Goal: Task Accomplishment & Management: Manage account settings

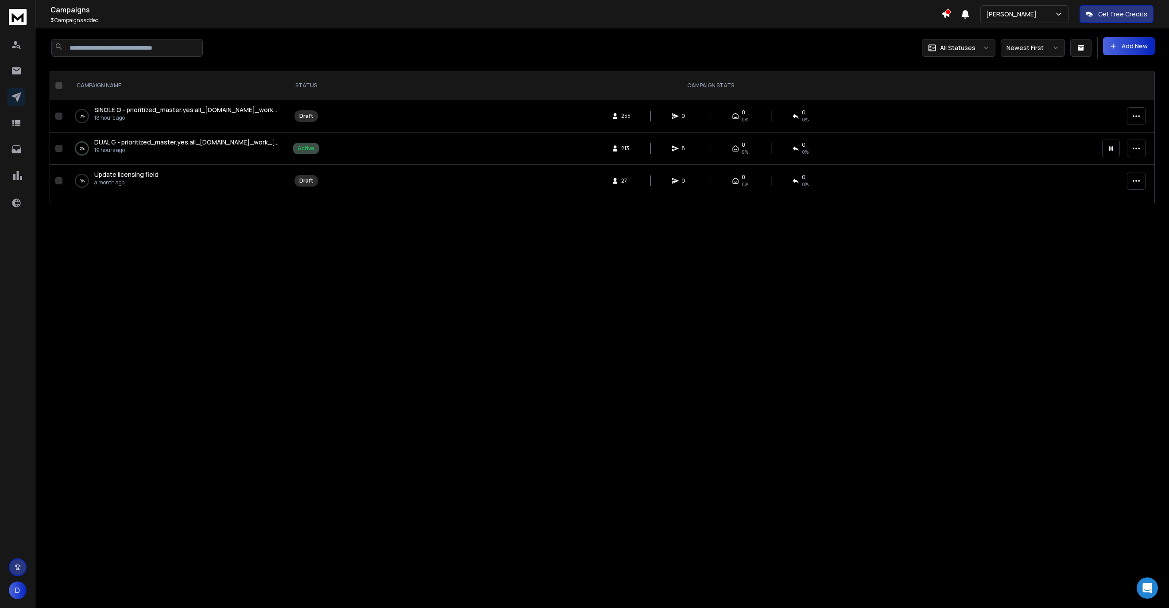
click at [155, 141] on span "DUAL G - prioritized_master.yes.all_[DOMAIN_NAME]_work_[DOMAIN_NAME]" at bounding box center [208, 142] width 228 height 8
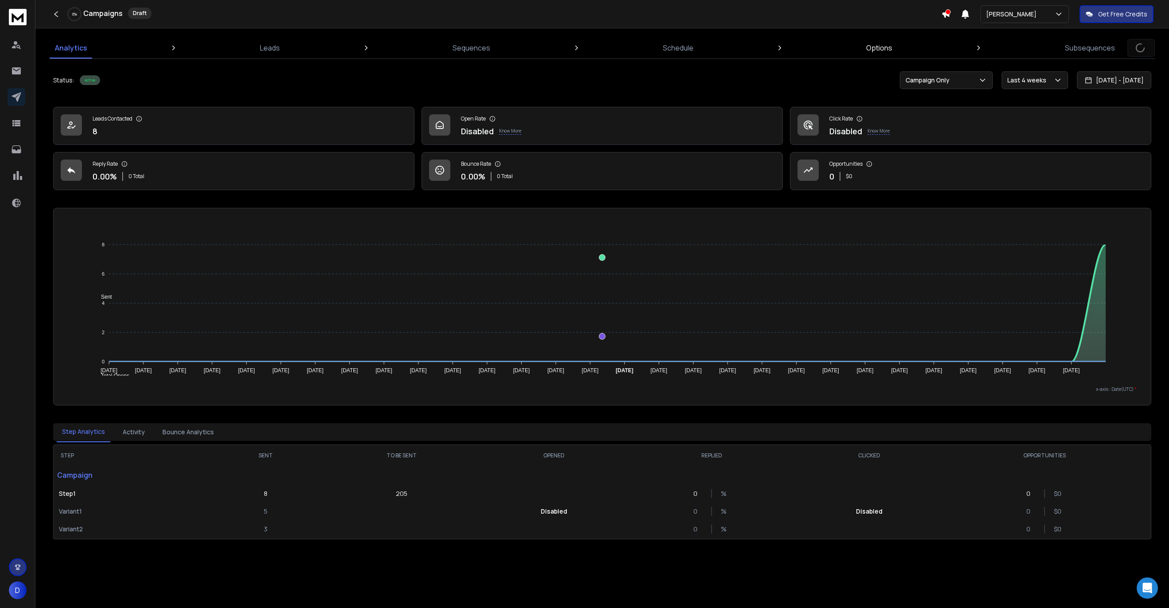
click at [878, 46] on p "Options" at bounding box center [879, 48] width 26 height 11
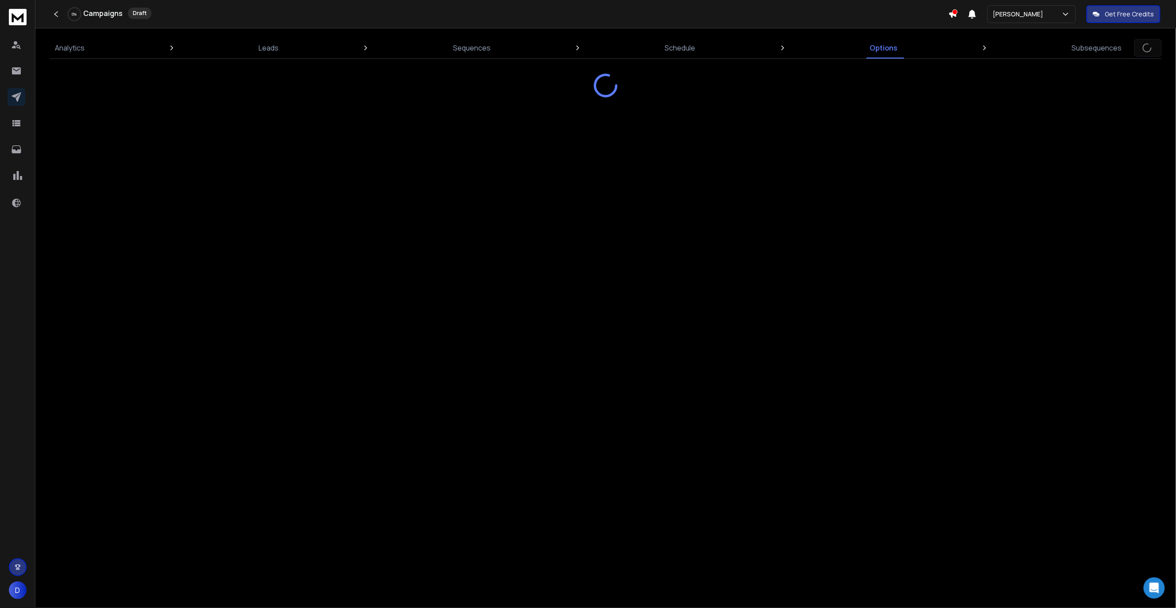
select select "**********"
select select "*"
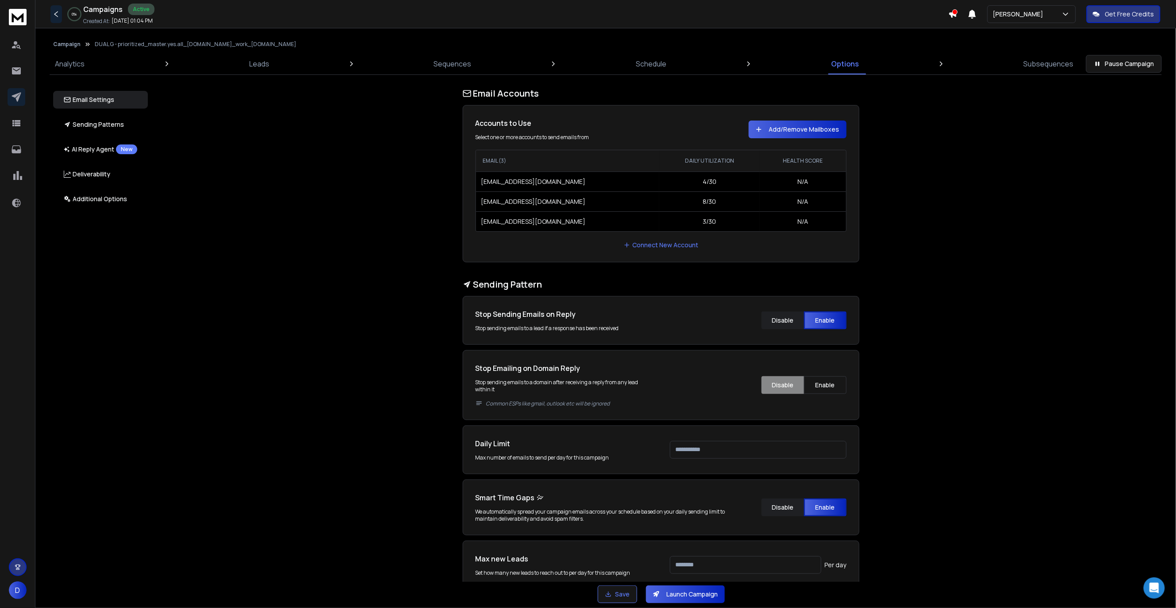
click at [52, 10] on icon at bounding box center [56, 14] width 8 height 8
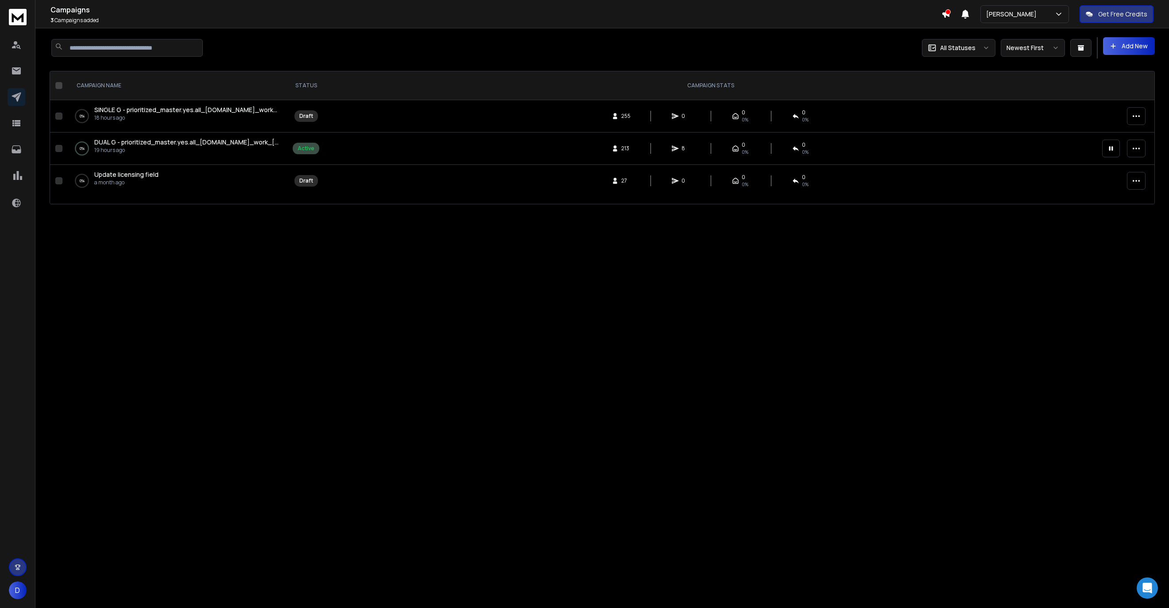
click at [120, 108] on span "SINGLE G - prioritized_master.yes.all_[DOMAIN_NAME]_work_[DOMAIN_NAME]" at bounding box center [210, 109] width 233 height 8
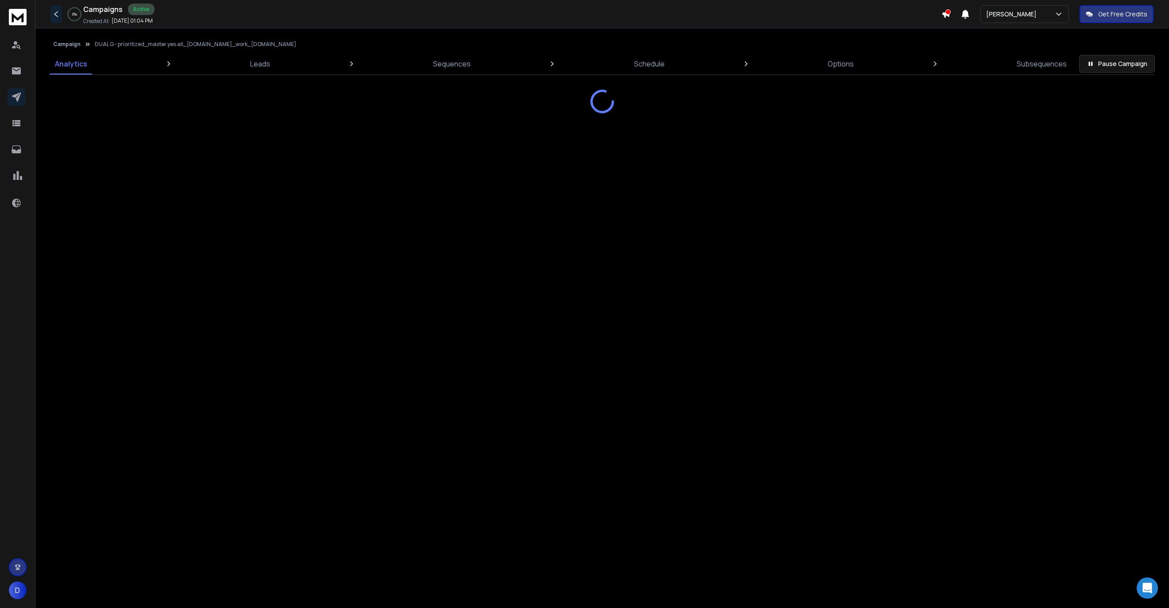
click at [55, 11] on icon at bounding box center [56, 14] width 8 height 8
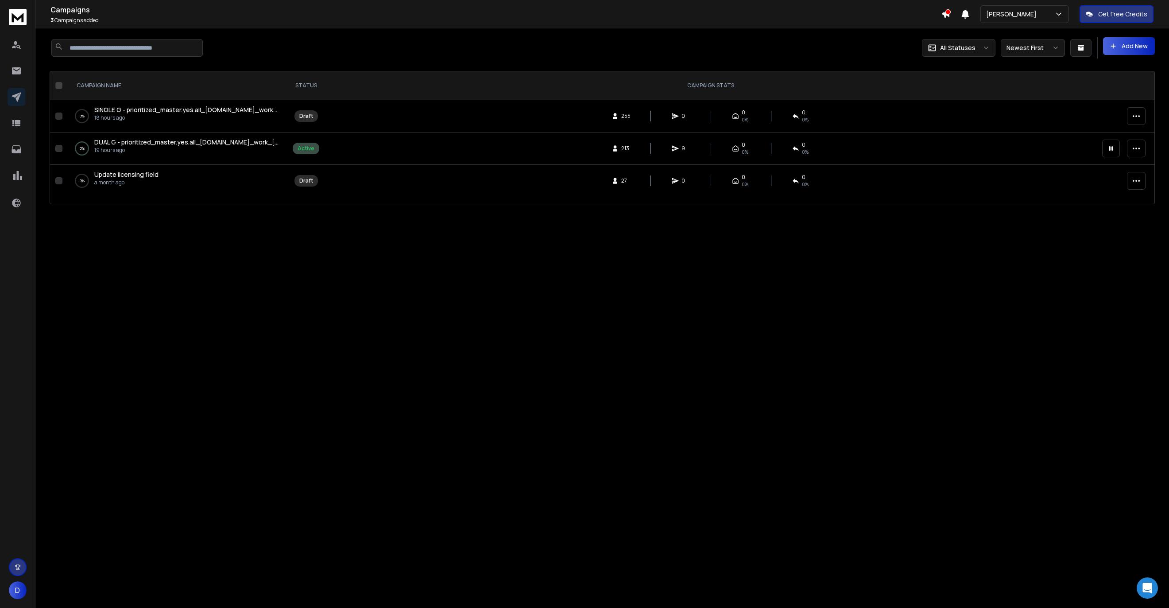
click at [141, 141] on span "DUAL G - prioritized_master.yes.all_[DOMAIN_NAME]_work_[DOMAIN_NAME]" at bounding box center [208, 142] width 228 height 8
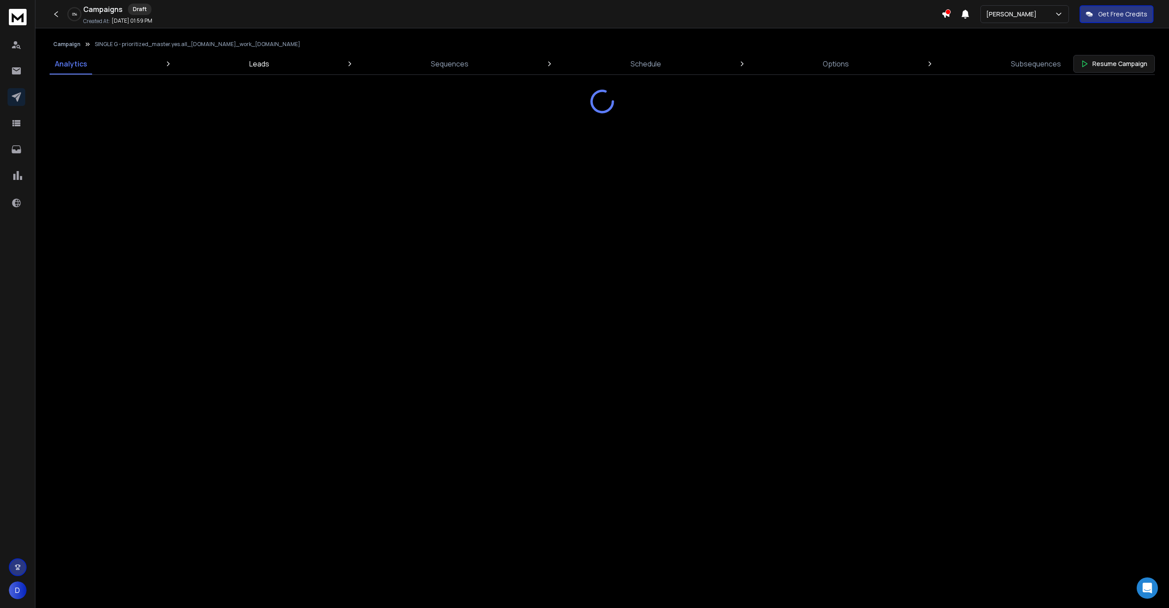
click at [260, 64] on p "Leads" at bounding box center [259, 63] width 20 height 11
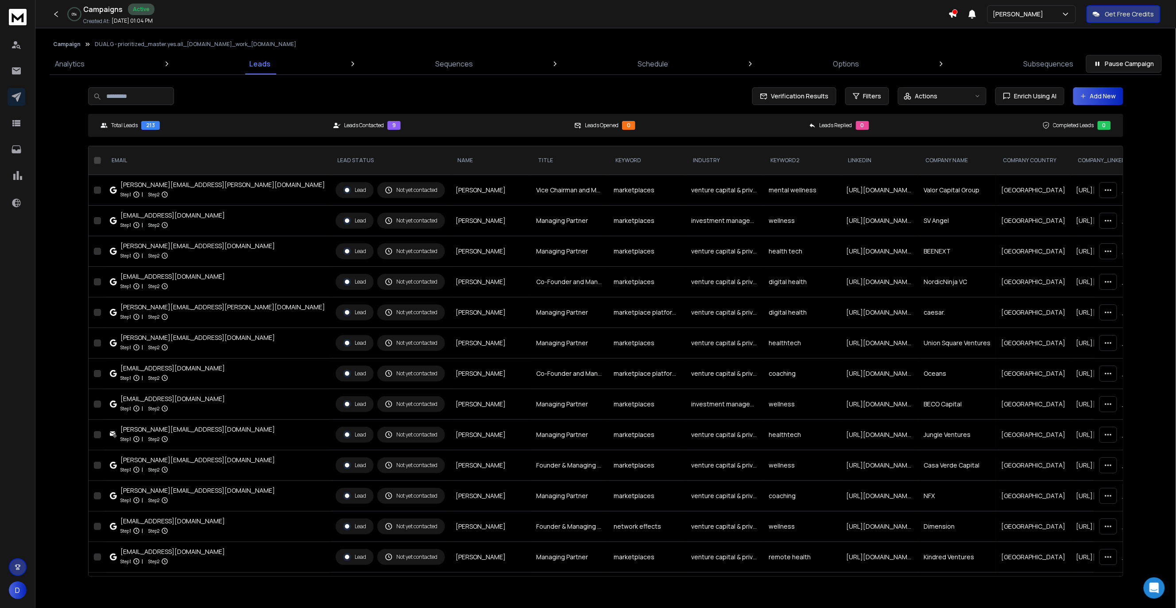
click at [150, 95] on input at bounding box center [131, 96] width 86 height 18
paste input "**********"
type input "**********"
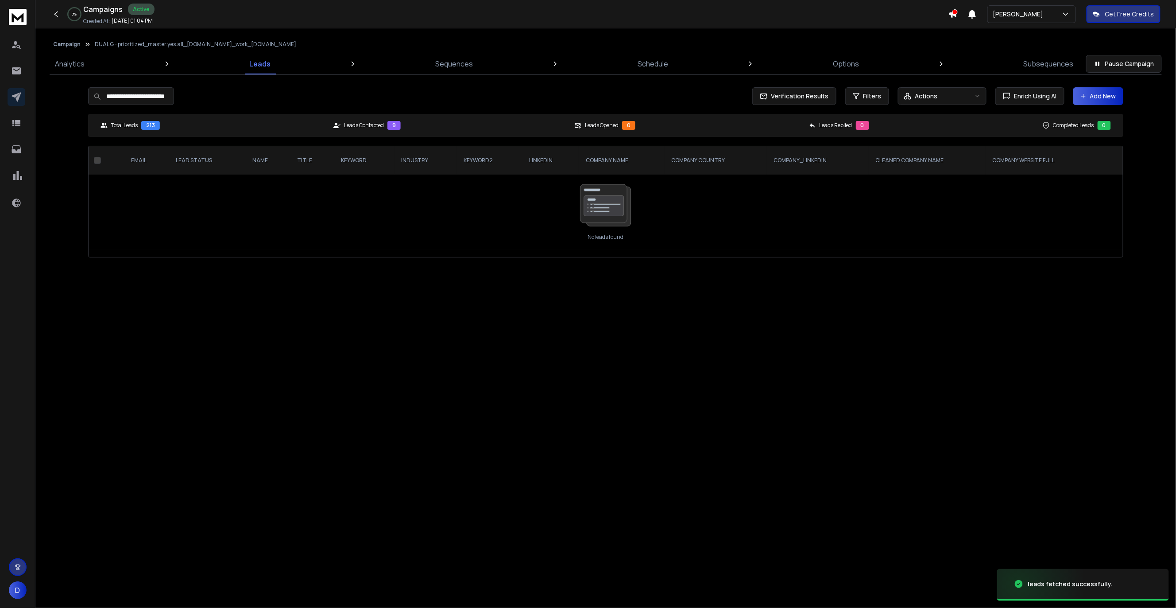
click at [163, 97] on input "**********" at bounding box center [131, 96] width 86 height 18
click at [15, 96] on icon at bounding box center [16, 96] width 9 height 9
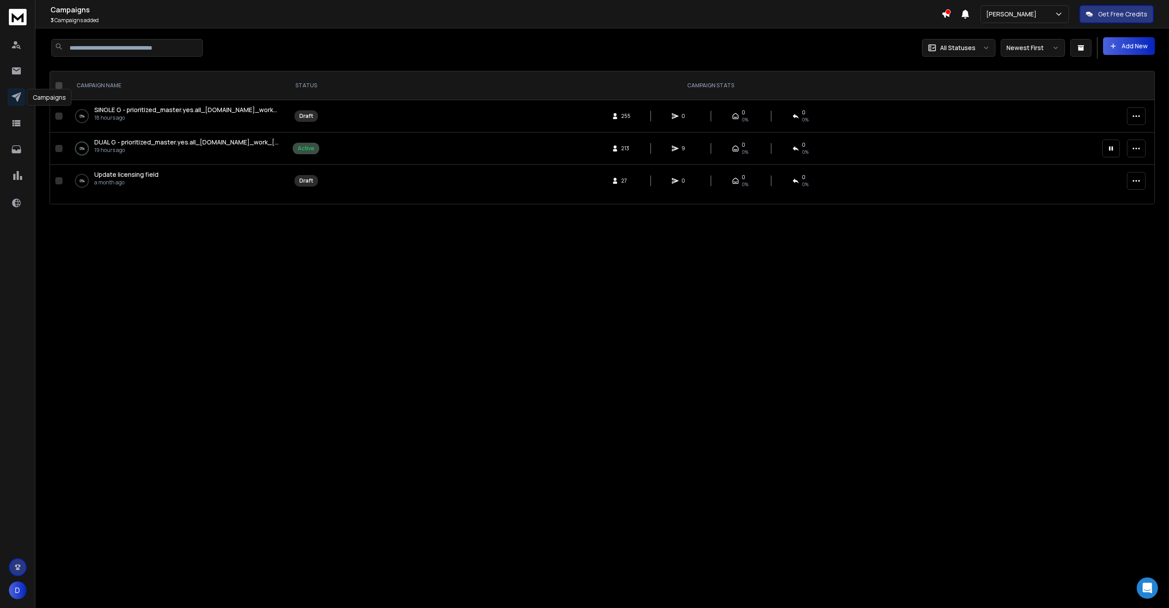
click at [135, 51] on input at bounding box center [126, 48] width 151 height 18
click at [136, 140] on span "DUAL G - prioritized_master.yes.all_[DOMAIN_NAME]_work_[DOMAIN_NAME]" at bounding box center [208, 142] width 228 height 8
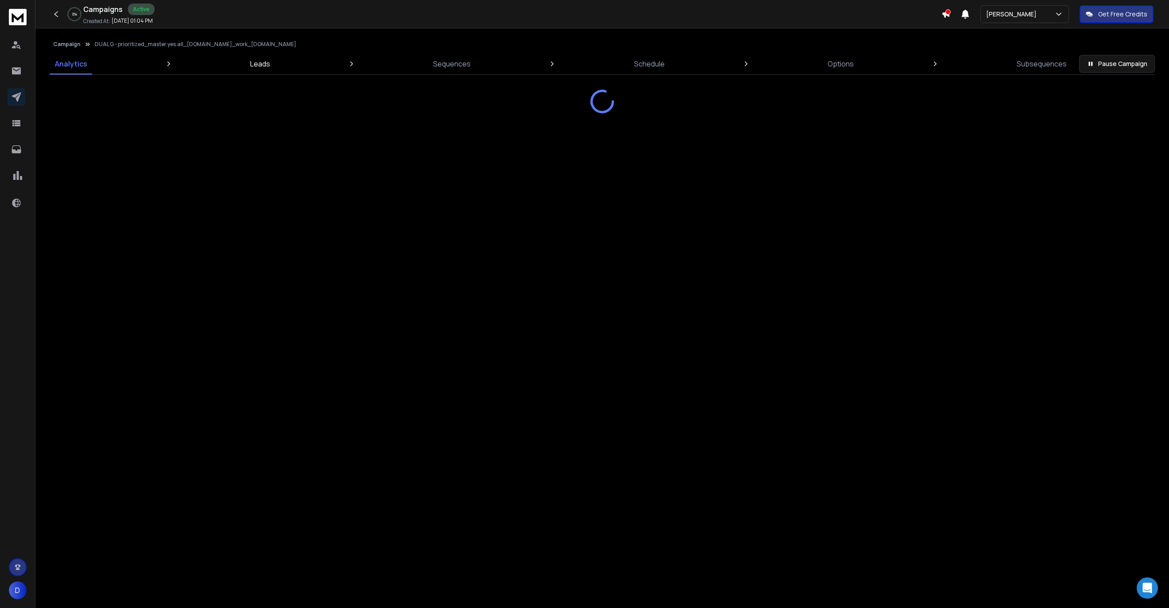
click at [262, 66] on p "Leads" at bounding box center [260, 63] width 20 height 11
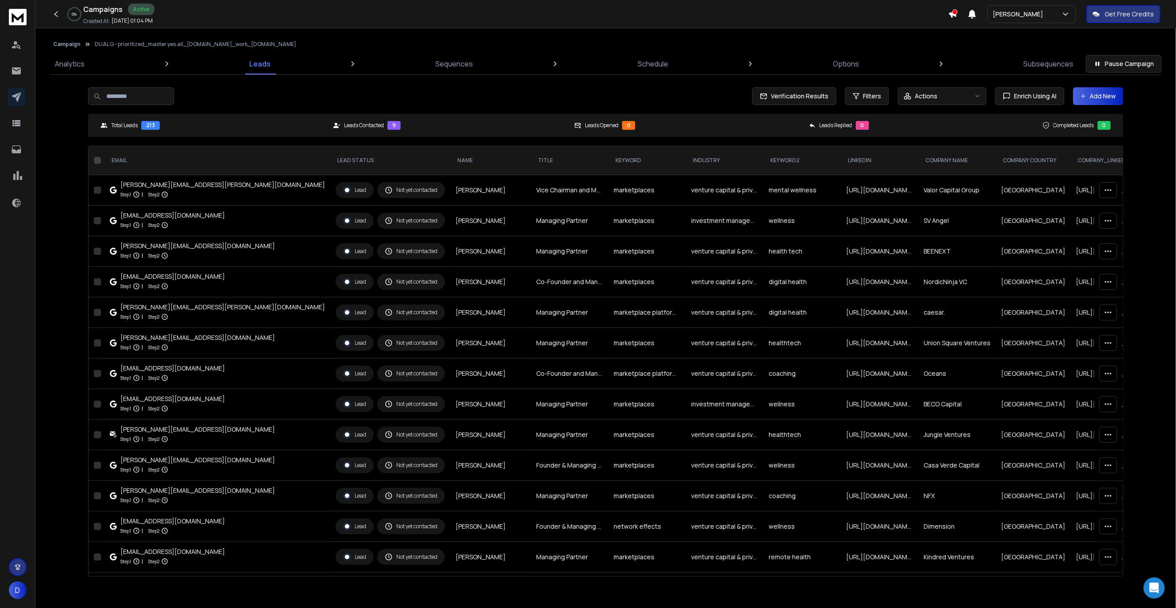
click at [144, 94] on input at bounding box center [131, 96] width 86 height 18
paste input "**********"
type input "**********"
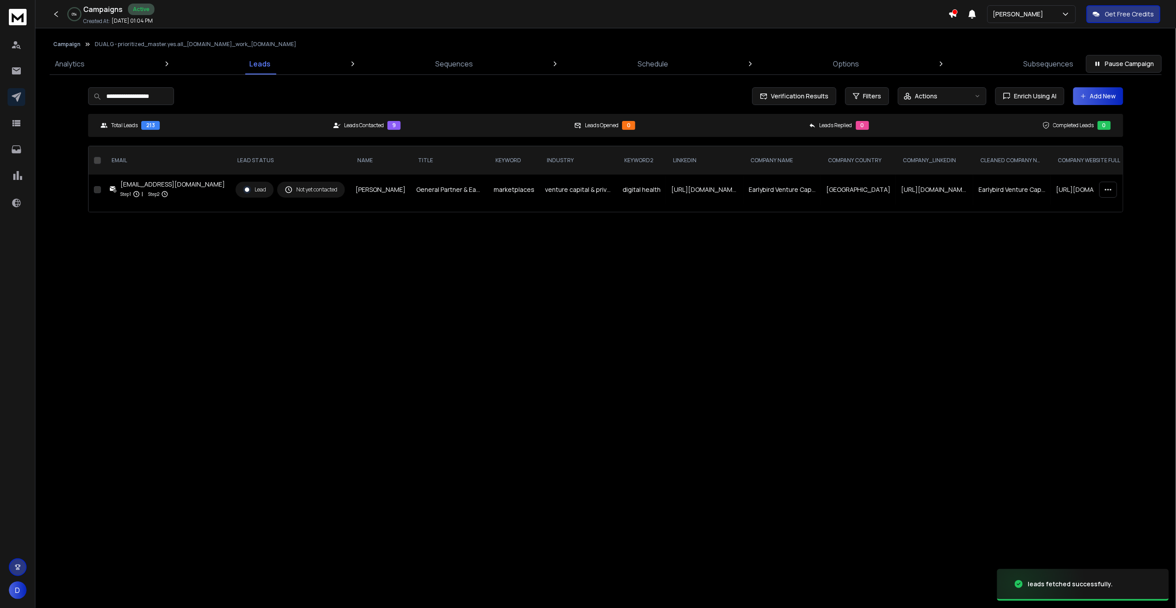
click at [97, 191] on button "button" at bounding box center [97, 189] width 7 height 7
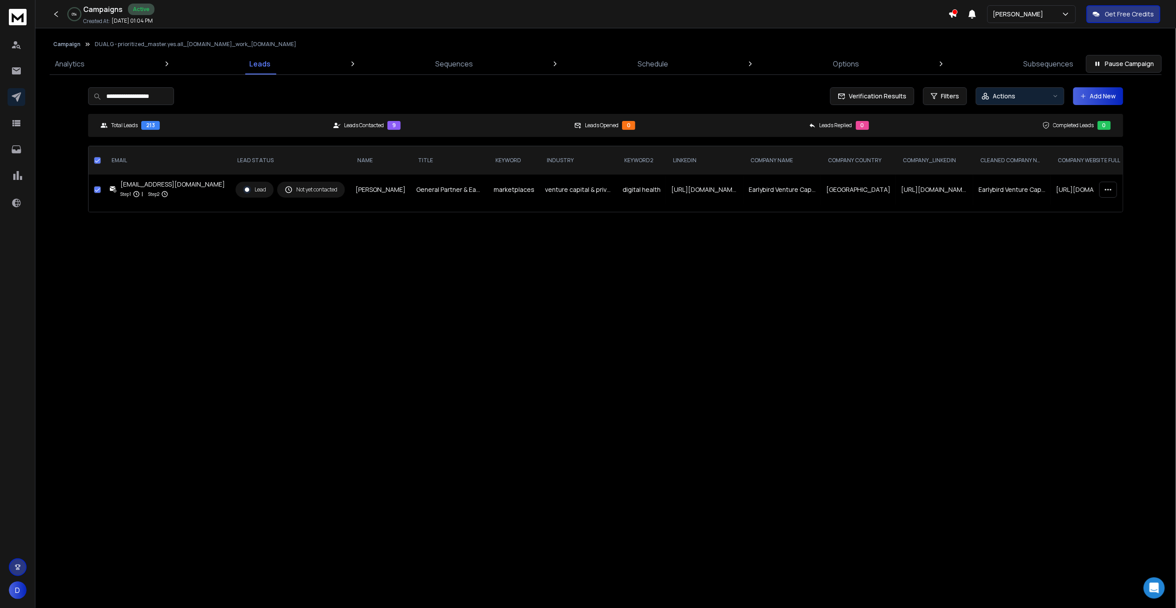
click at [1049, 91] on button "Actions" at bounding box center [1020, 96] width 89 height 18
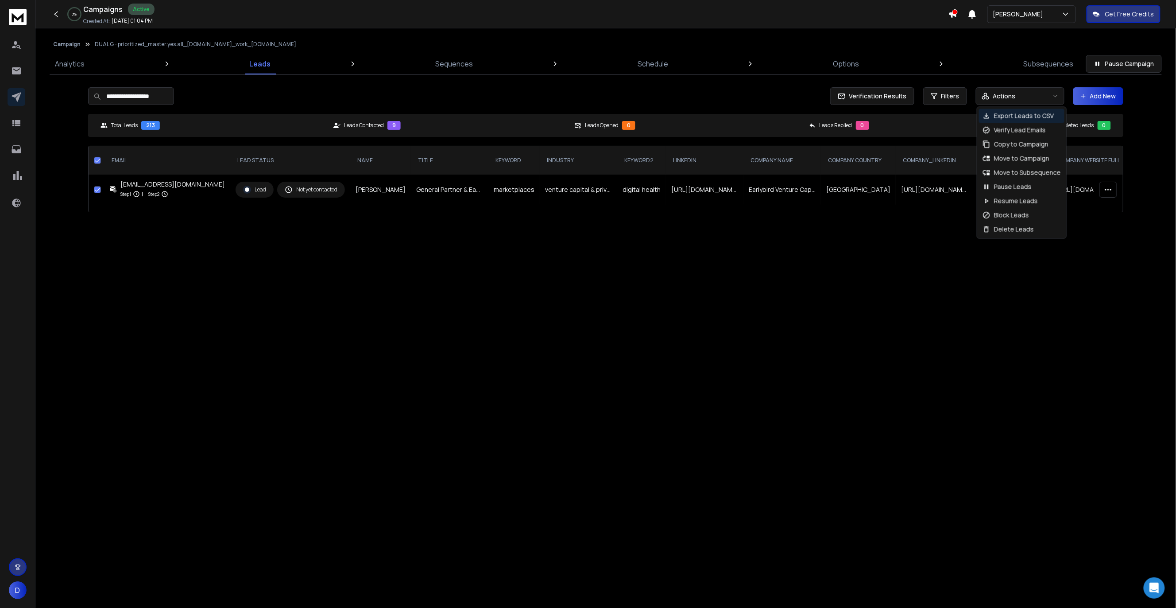
click at [796, 256] on div "**********" at bounding box center [588, 304] width 1176 height 608
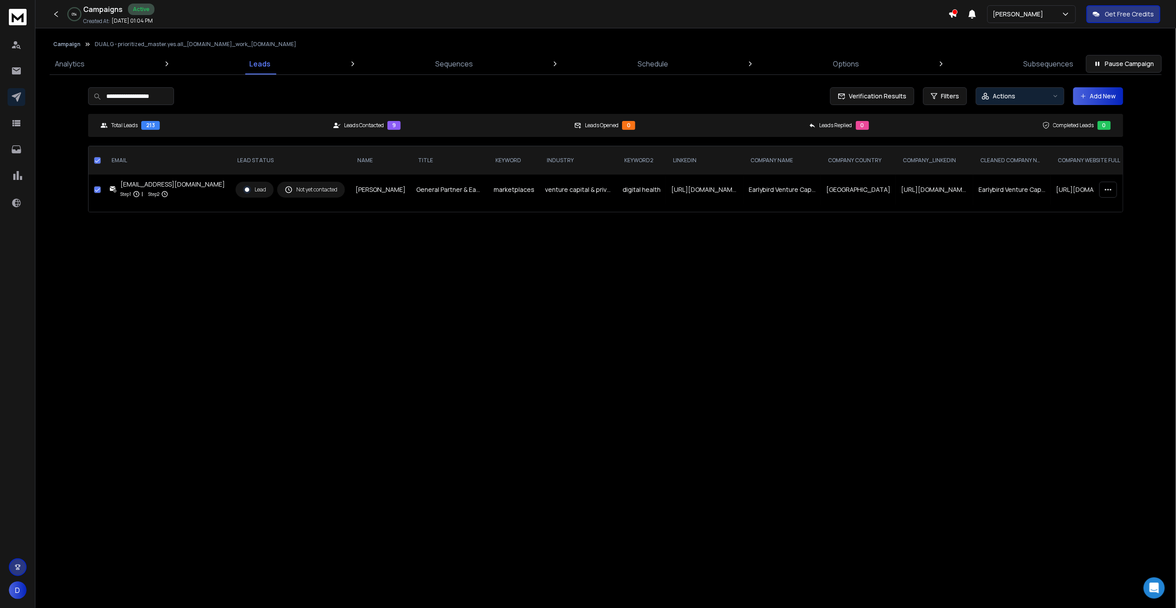
click at [1049, 95] on div "Actions" at bounding box center [1015, 96] width 67 height 9
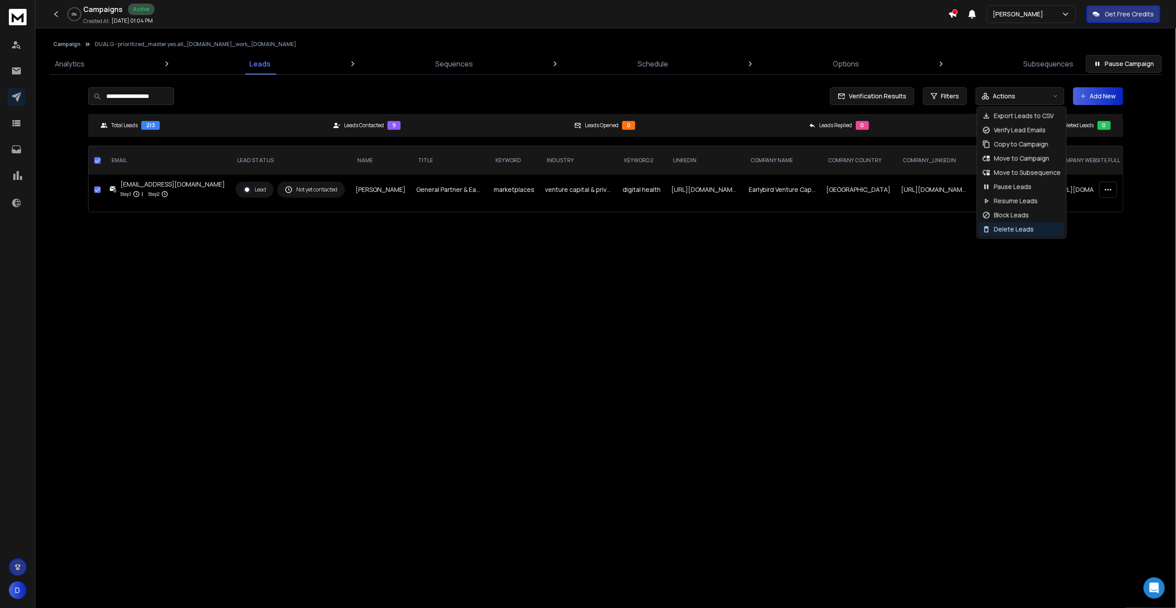
click at [937, 241] on div "**********" at bounding box center [588, 304] width 1176 height 608
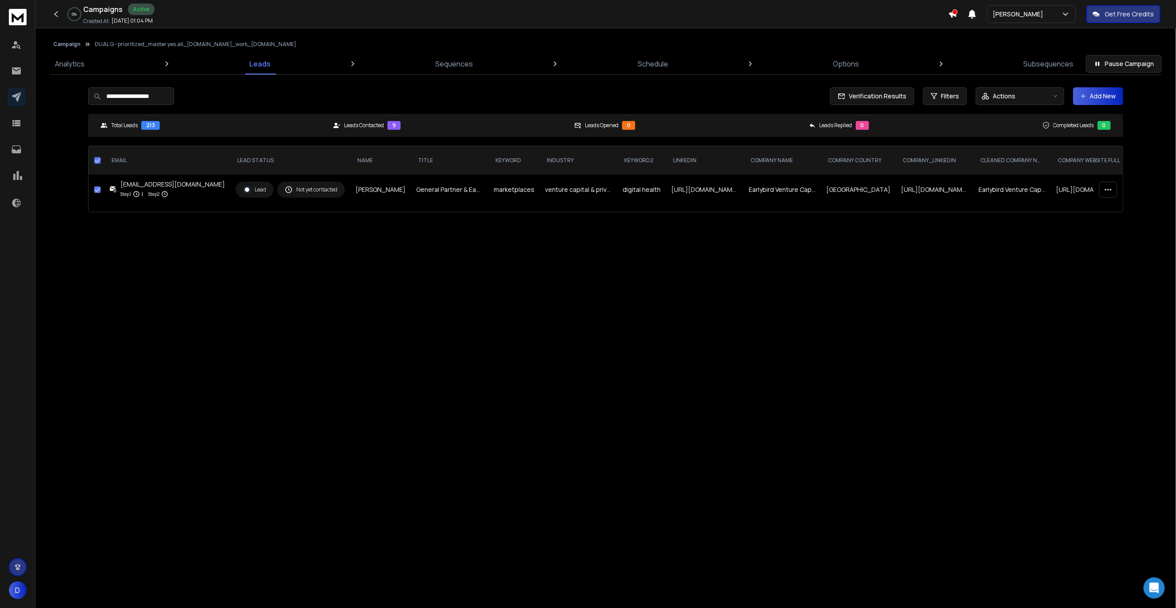
click at [175, 186] on div "andre@earlybird.com" at bounding box center [172, 184] width 105 height 9
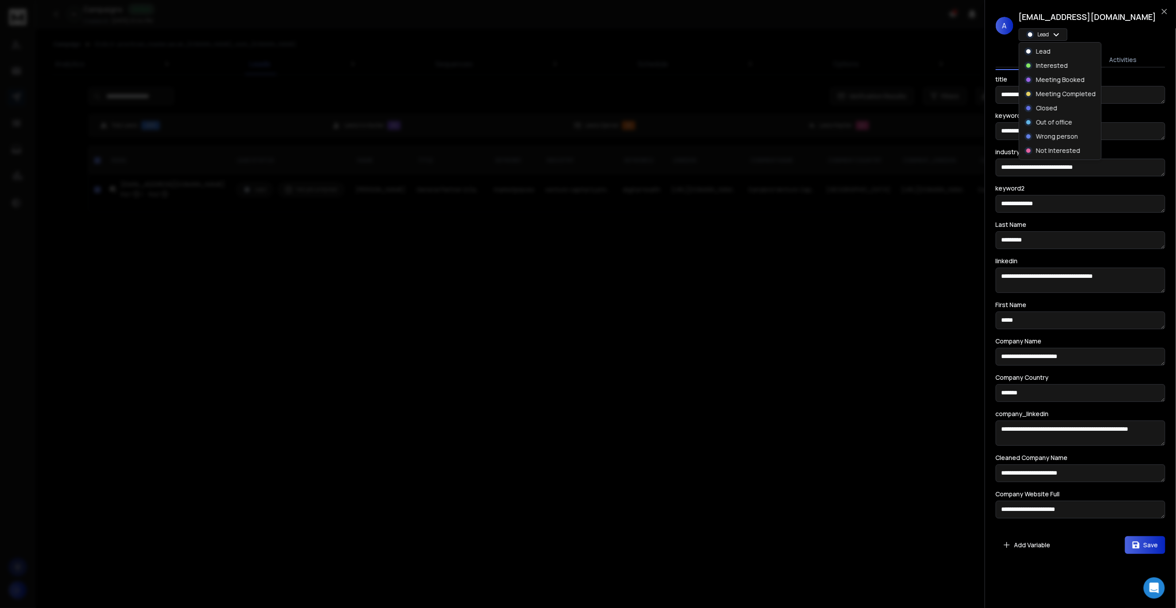
click at [1060, 34] on body "**********" at bounding box center [588, 337] width 1176 height 674
click at [912, 230] on div at bounding box center [588, 304] width 1176 height 608
click at [1163, 14] on icon "button" at bounding box center [1164, 11] width 9 height 9
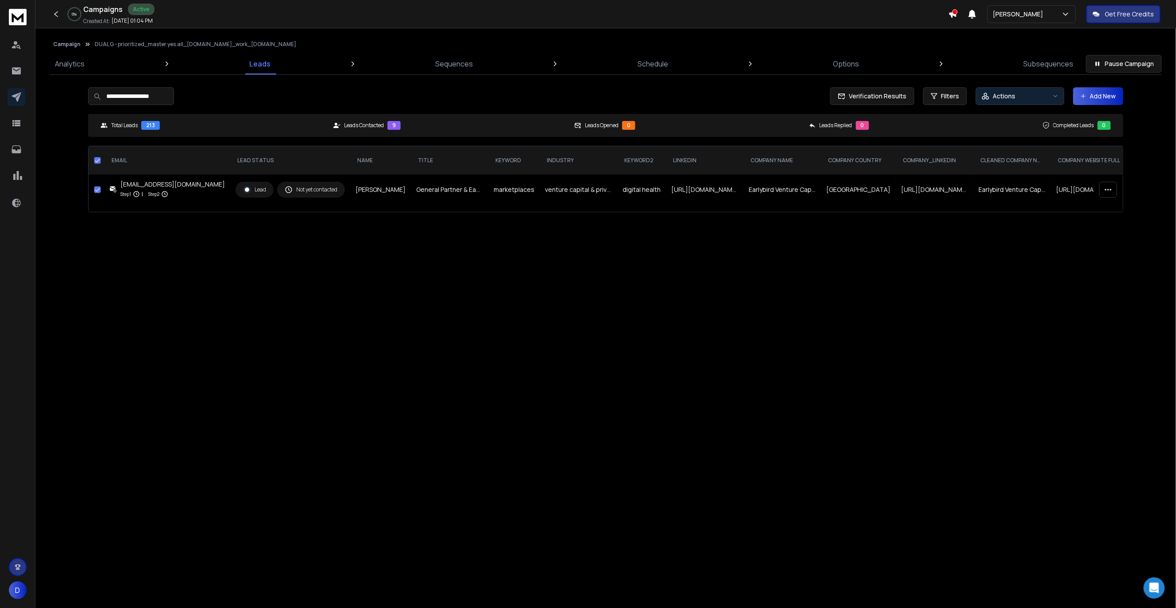
click at [1058, 95] on icon "button" at bounding box center [1056, 96] width 6 height 7
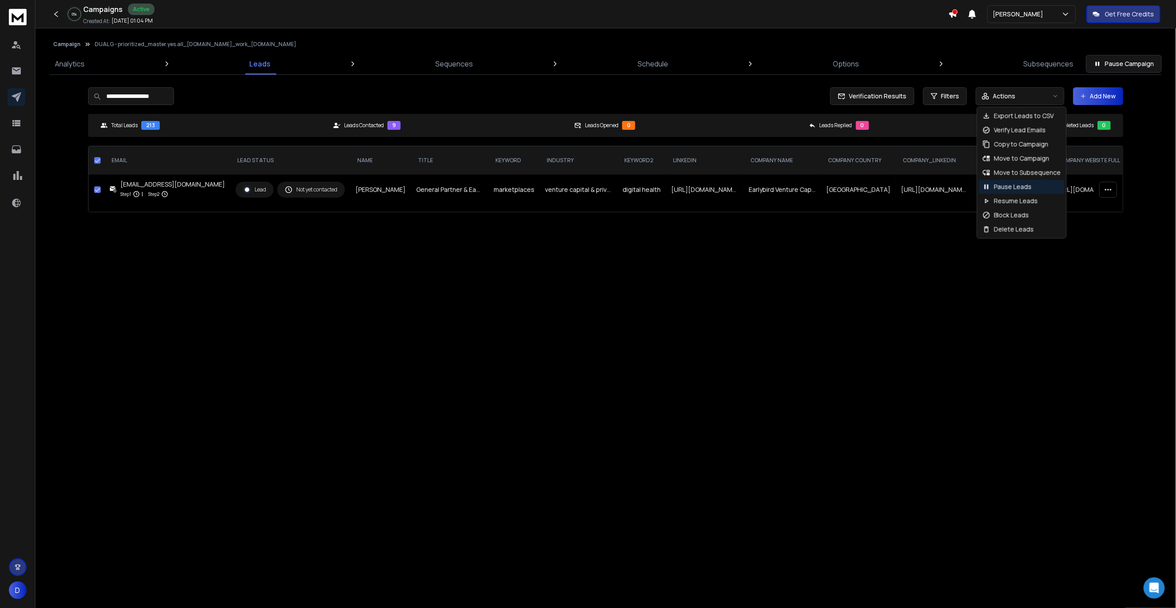
click at [812, 248] on div "**********" at bounding box center [588, 304] width 1176 height 608
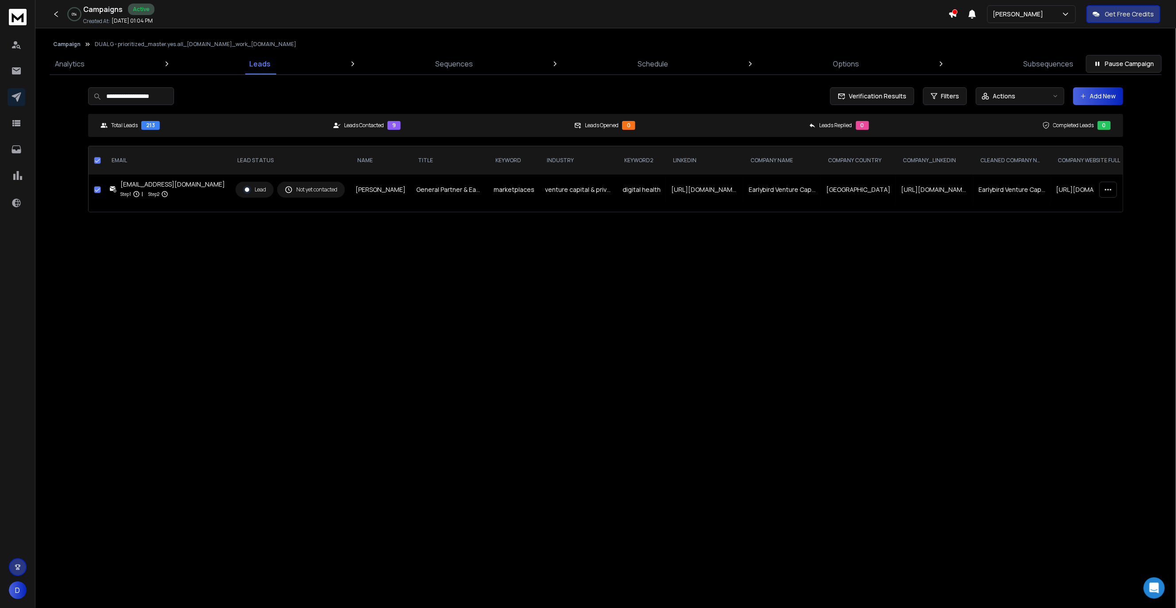
click at [1108, 187] on icon "button" at bounding box center [1109, 190] width 8 height 8
click at [17, 147] on icon at bounding box center [16, 149] width 11 height 11
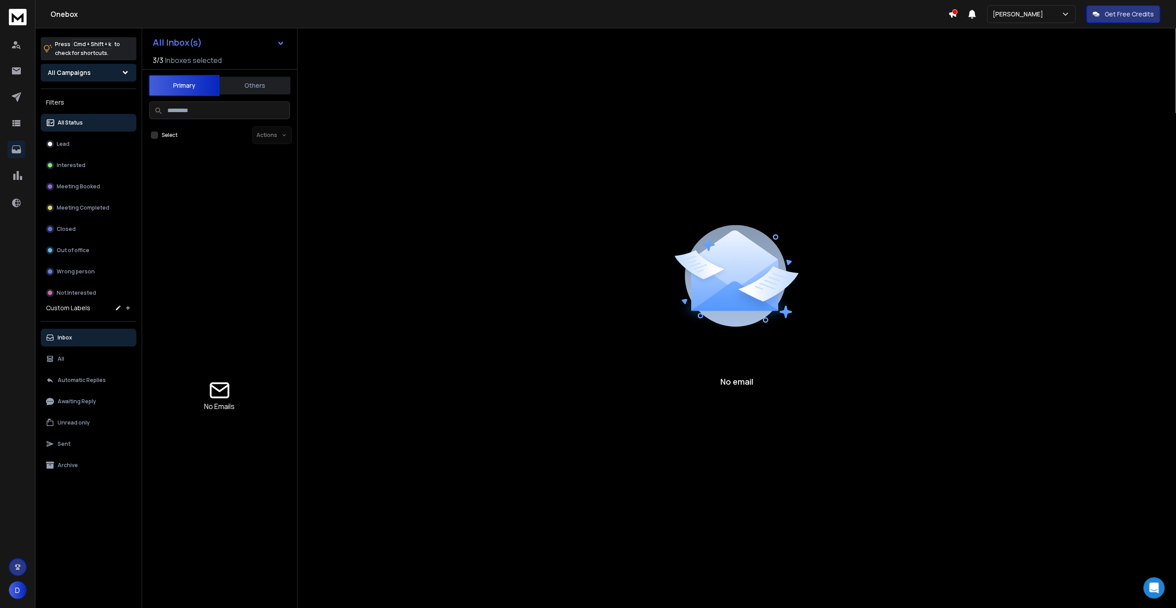
click at [116, 76] on button "All Campaigns" at bounding box center [89, 73] width 96 height 18
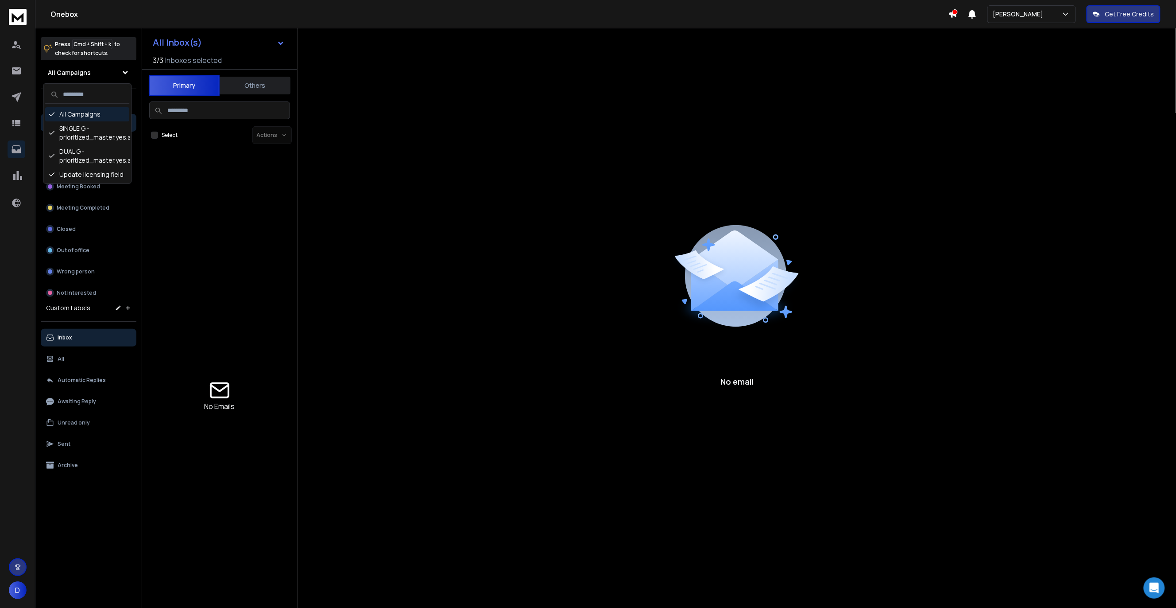
click at [51, 110] on div "All Campaigns" at bounding box center [87, 114] width 84 height 14
click at [50, 156] on span at bounding box center [52, 156] width 6 height 6
click at [51, 134] on span at bounding box center [52, 133] width 6 height 6
click at [1066, 14] on icon "button" at bounding box center [1065, 14] width 9 height 9
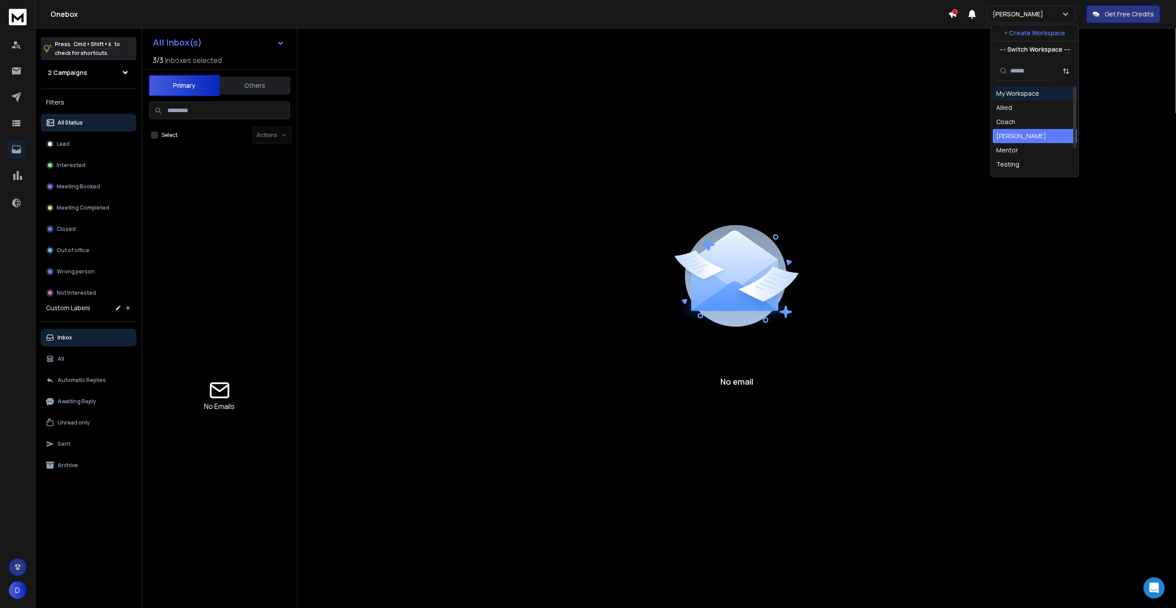
click at [1008, 92] on div "My Workspace" at bounding box center [1017, 93] width 43 height 9
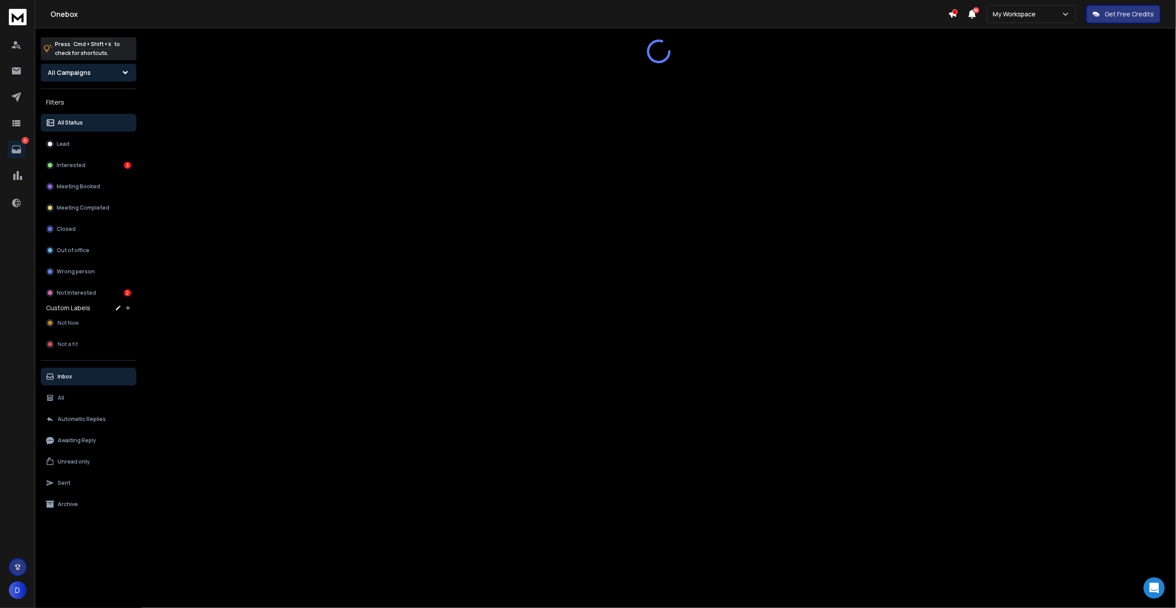
click at [121, 75] on icon at bounding box center [125, 73] width 8 height 8
click at [89, 111] on div "All Campaigns" at bounding box center [87, 114] width 84 height 14
click at [85, 112] on div "All Campaigns" at bounding box center [87, 114] width 84 height 14
click at [209, 81] on div "Press Cmd + Shift + k to check for shortcuts. All Campaigns All Campaigns Filte…" at bounding box center [605, 332] width 1141 height 608
click at [123, 72] on icon at bounding box center [125, 73] width 8 height 8
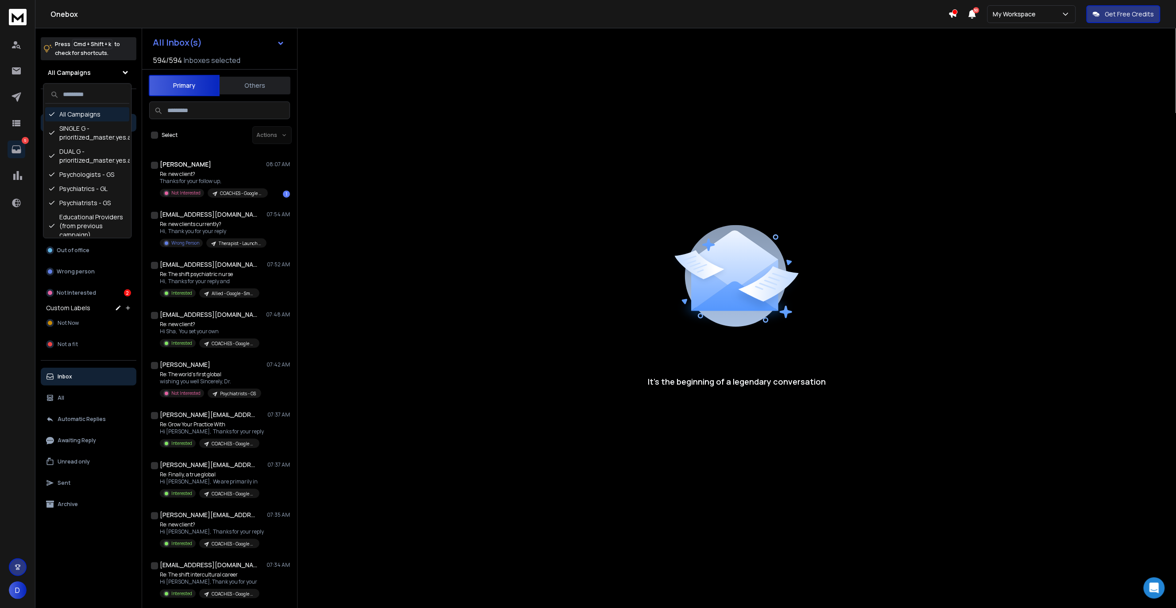
click at [50, 115] on polyline at bounding box center [52, 113] width 5 height 3
click at [50, 174] on span at bounding box center [52, 173] width 6 height 6
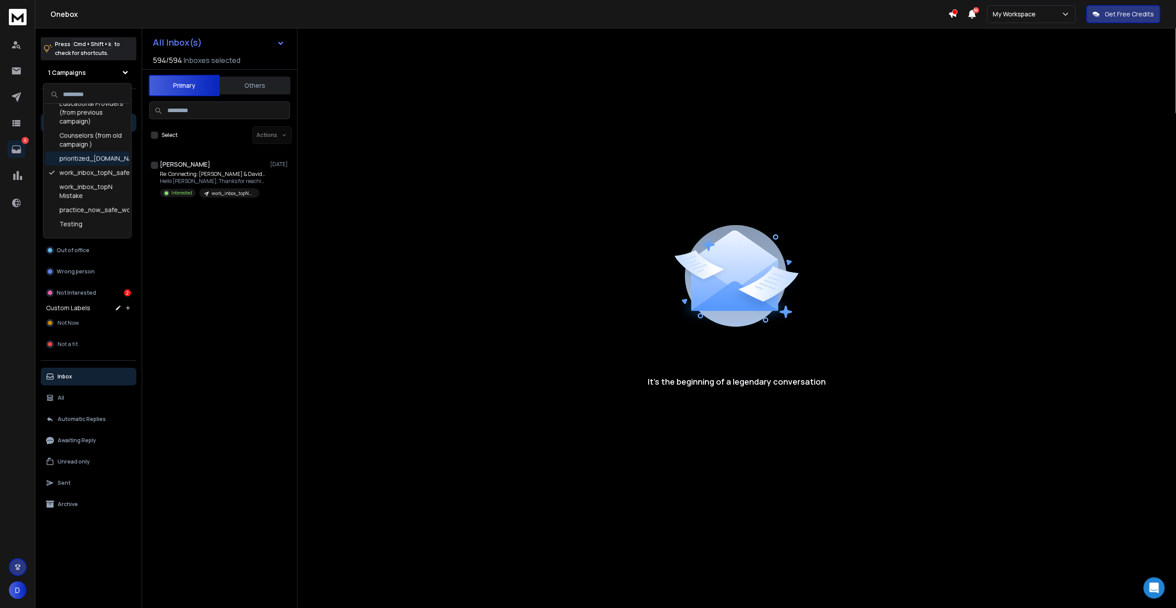
scroll to position [107, 0]
click at [49, 166] on span at bounding box center [52, 165] width 6 height 6
click at [50, 159] on div "DUAL G - prioritized_master.yes.all_[DOMAIN_NAME]_work_[DOMAIN_NAME]" at bounding box center [87, 155] width 84 height 23
click at [46, 139] on div "SINGLE G - prioritized_master.yes.all_[DOMAIN_NAME]_work_[DOMAIN_NAME]" at bounding box center [87, 132] width 84 height 23
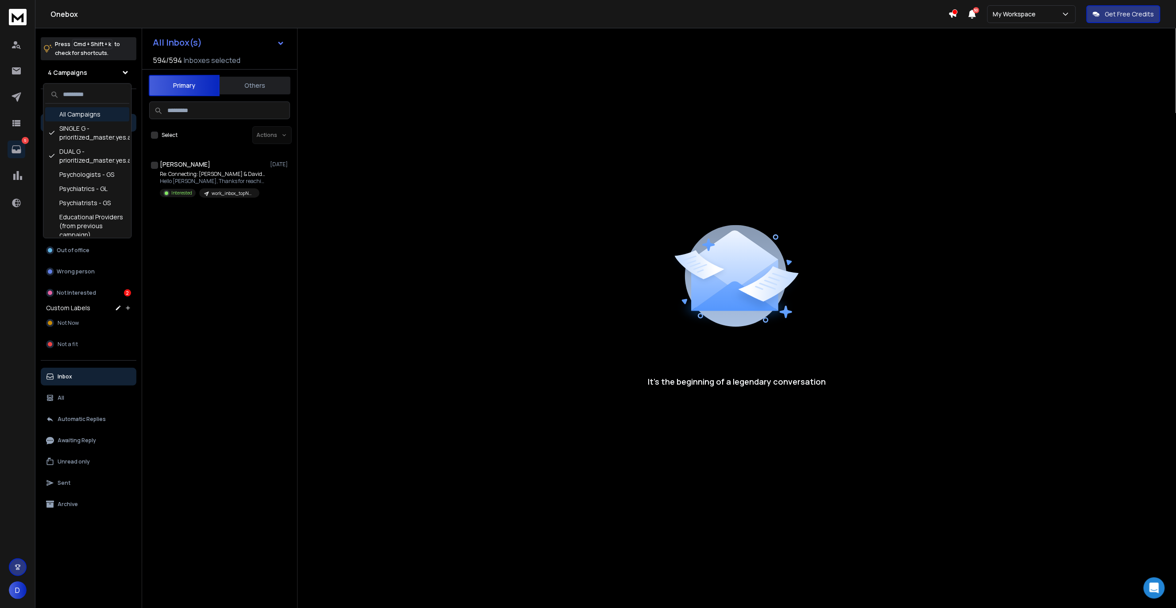
click at [80, 111] on div "All Campaigns" at bounding box center [87, 114] width 84 height 14
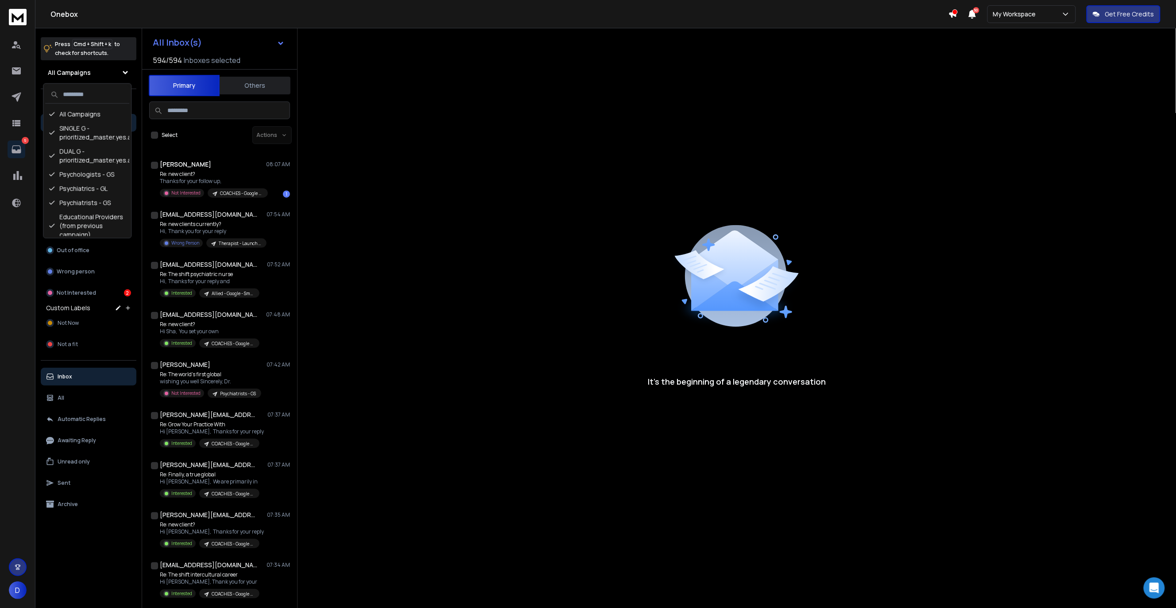
click at [428, 146] on div "It’s the beginning of a legendary conversation" at bounding box center [737, 286] width 879 height 516
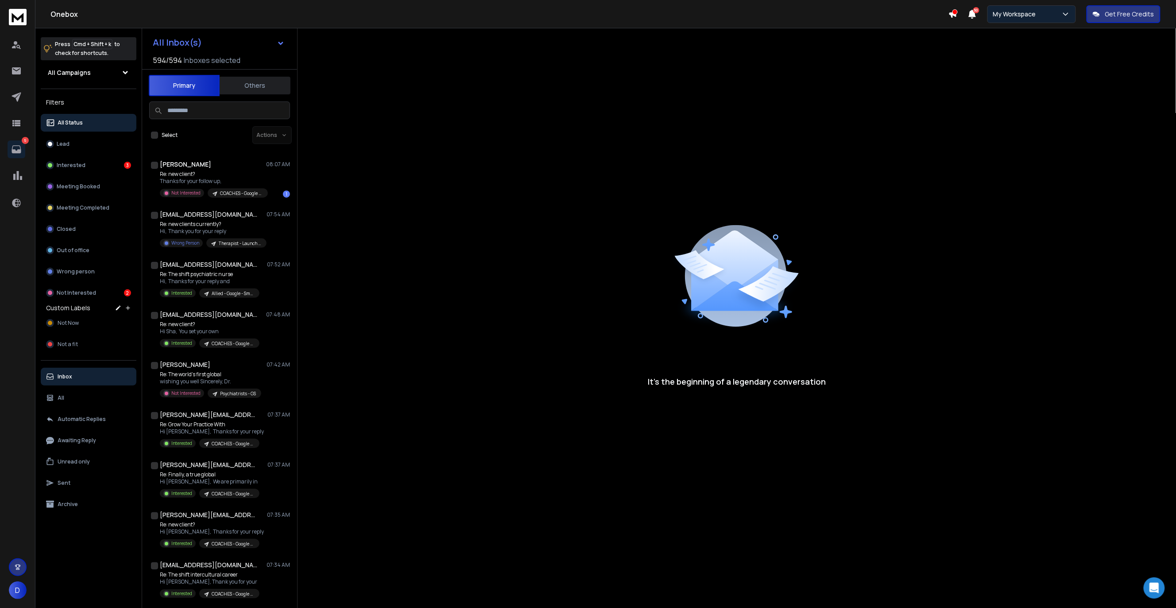
click at [1065, 13] on icon "button" at bounding box center [1065, 14] width 9 height 9
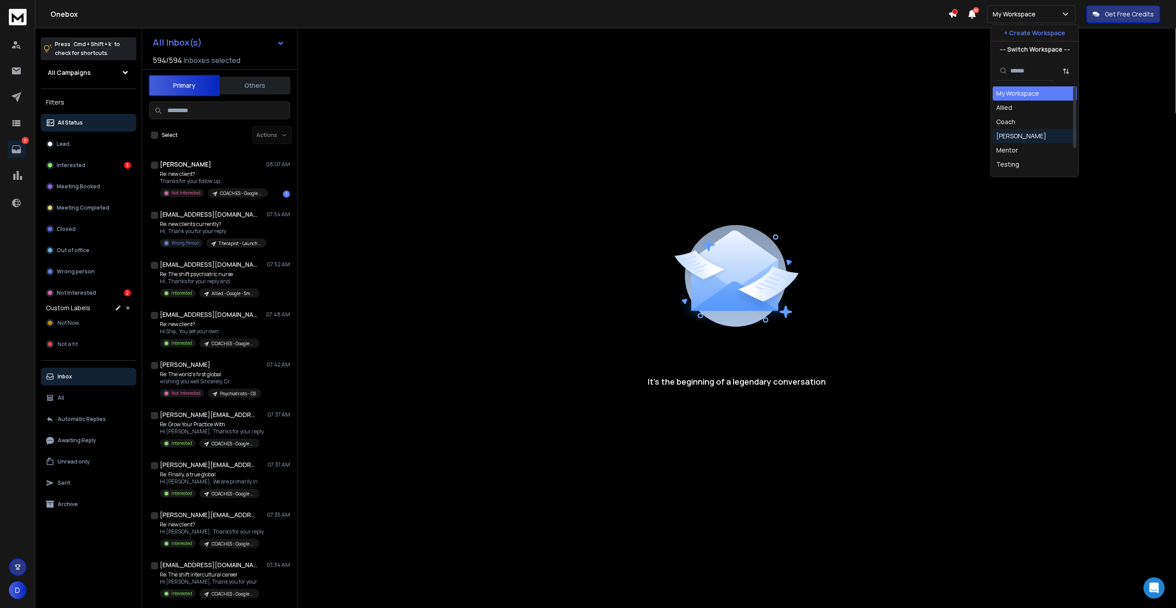
click at [1039, 137] on div "[PERSON_NAME]" at bounding box center [1021, 136] width 50 height 9
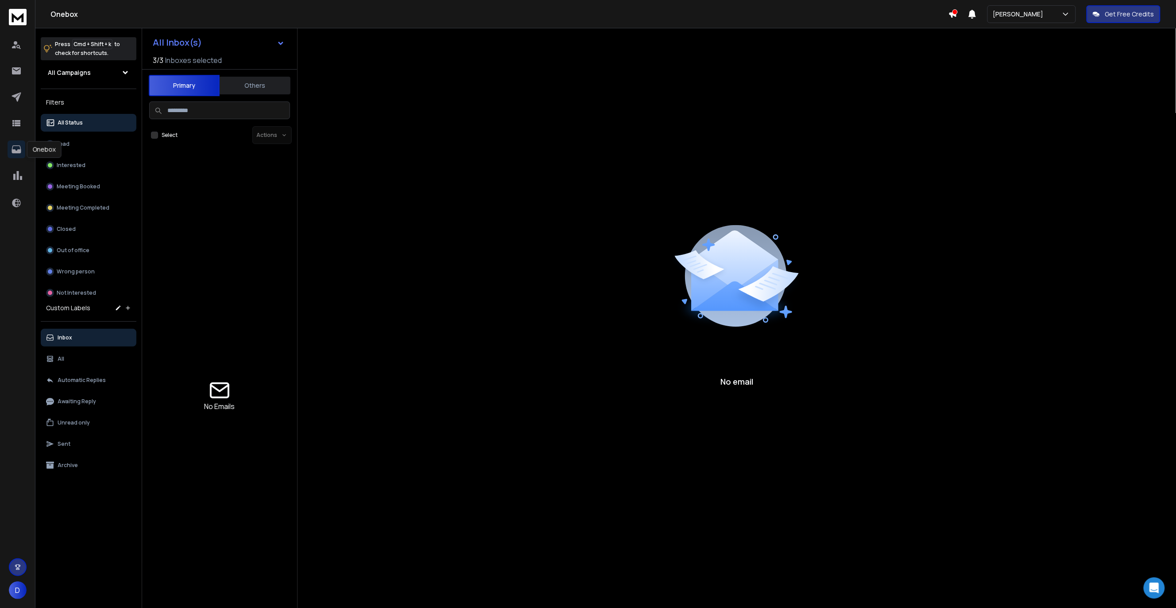
click at [18, 151] on icon at bounding box center [16, 149] width 9 height 8
click at [15, 150] on icon at bounding box center [16, 149] width 9 height 8
click at [21, 149] on icon at bounding box center [16, 149] width 11 height 11
click at [186, 109] on input at bounding box center [219, 110] width 141 height 18
paste input "**********"
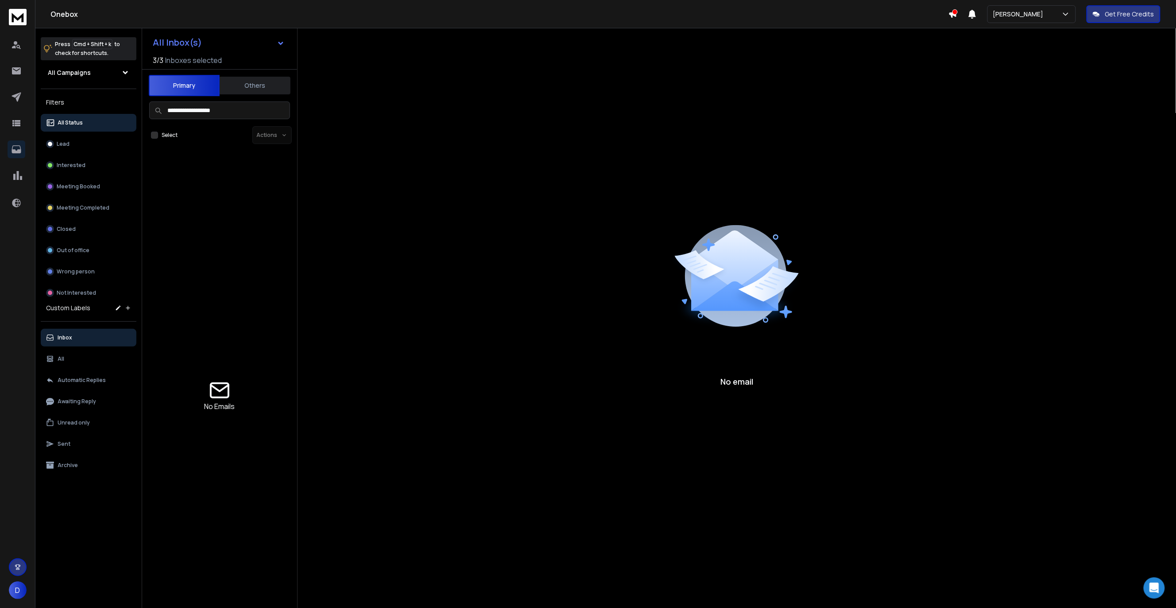
type input "**********"
click at [289, 136] on div "Actions" at bounding box center [271, 135] width 39 height 18
click at [279, 137] on div "Actions" at bounding box center [271, 135] width 39 height 18
click at [69, 165] on p "Interested" at bounding box center [71, 165] width 29 height 7
click at [75, 120] on p "All Status" at bounding box center [70, 122] width 25 height 7
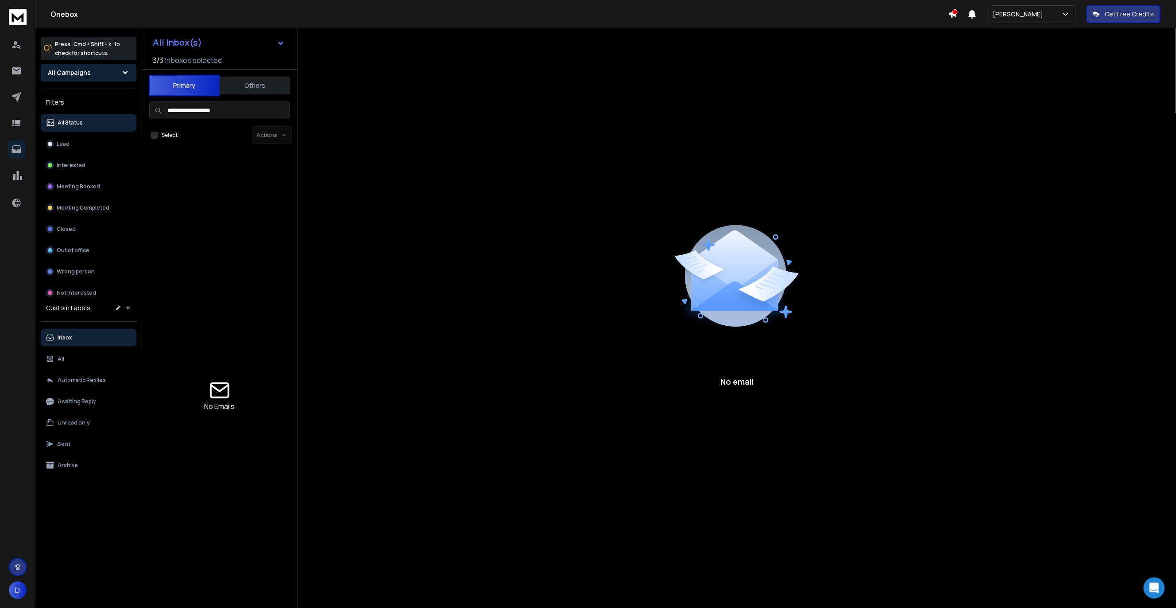
click at [122, 70] on icon at bounding box center [125, 73] width 8 height 8
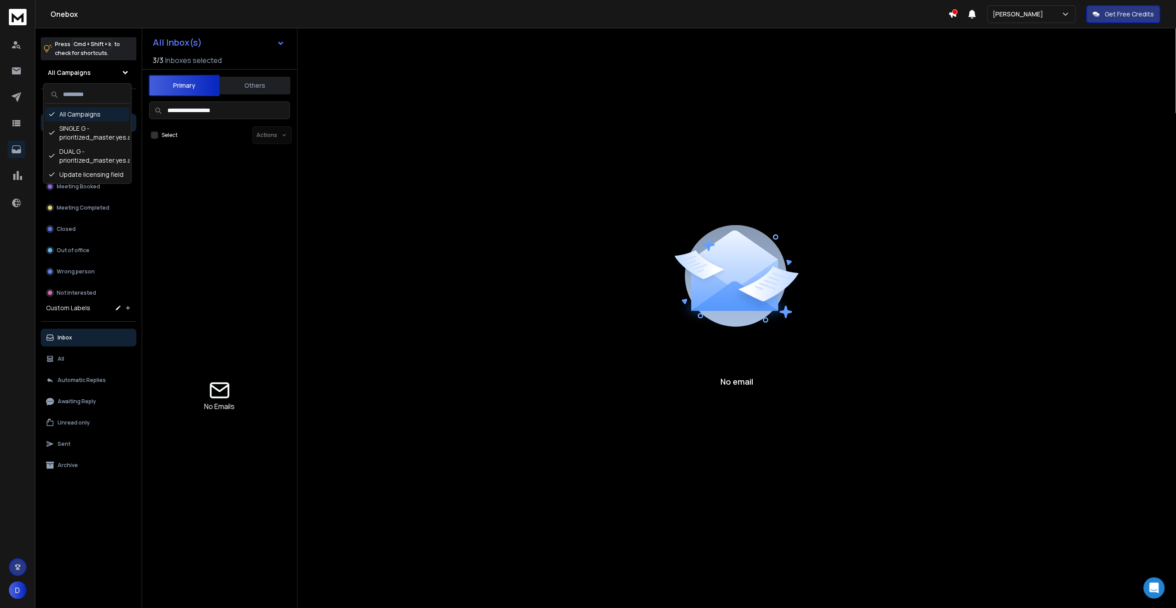
click at [50, 116] on icon at bounding box center [51, 114] width 7 height 7
click at [227, 186] on div "No Emails" at bounding box center [220, 377] width 148 height 449
click at [16, 97] on icon at bounding box center [16, 96] width 9 height 9
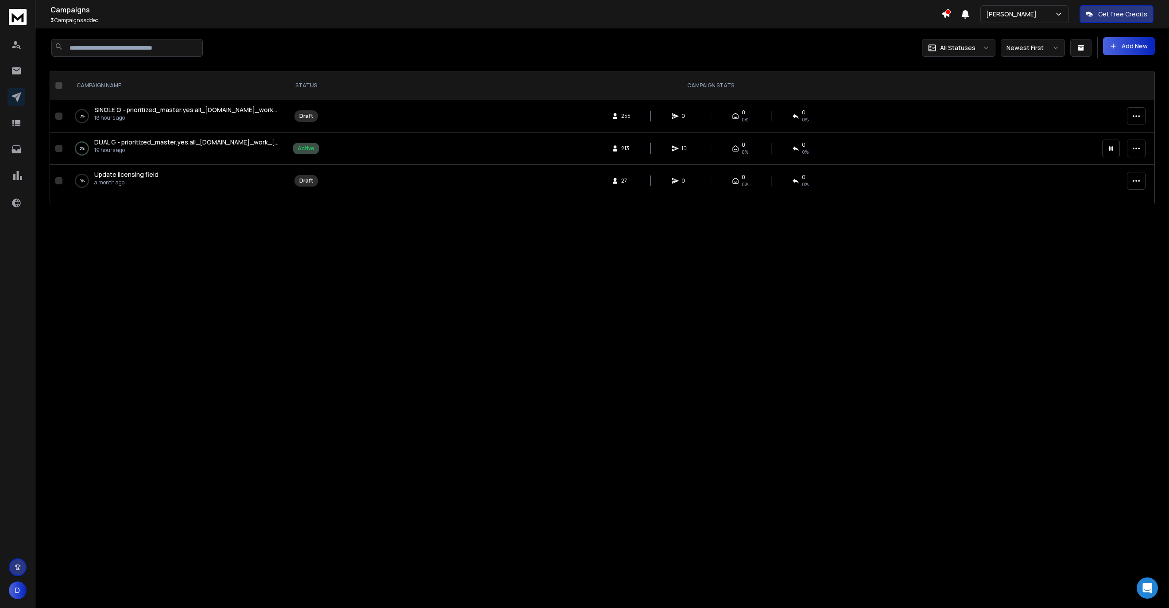
click at [159, 144] on span "DUAL G - prioritized_master.yes.all_[DOMAIN_NAME]_work_[DOMAIN_NAME]" at bounding box center [208, 142] width 228 height 8
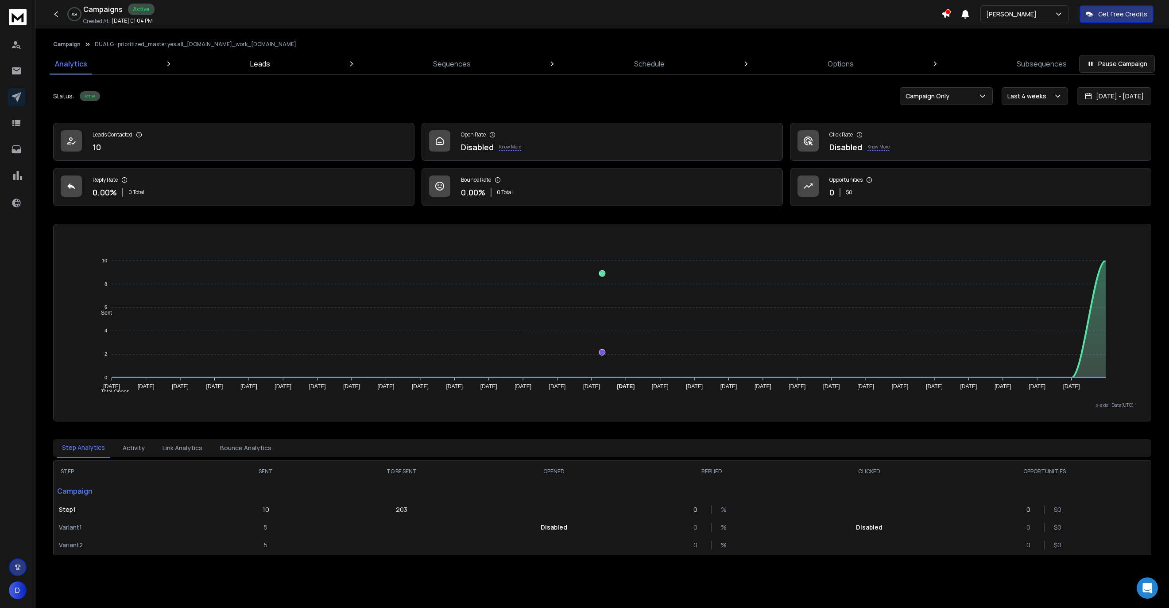
click at [264, 71] on link "Leads" at bounding box center [260, 63] width 31 height 21
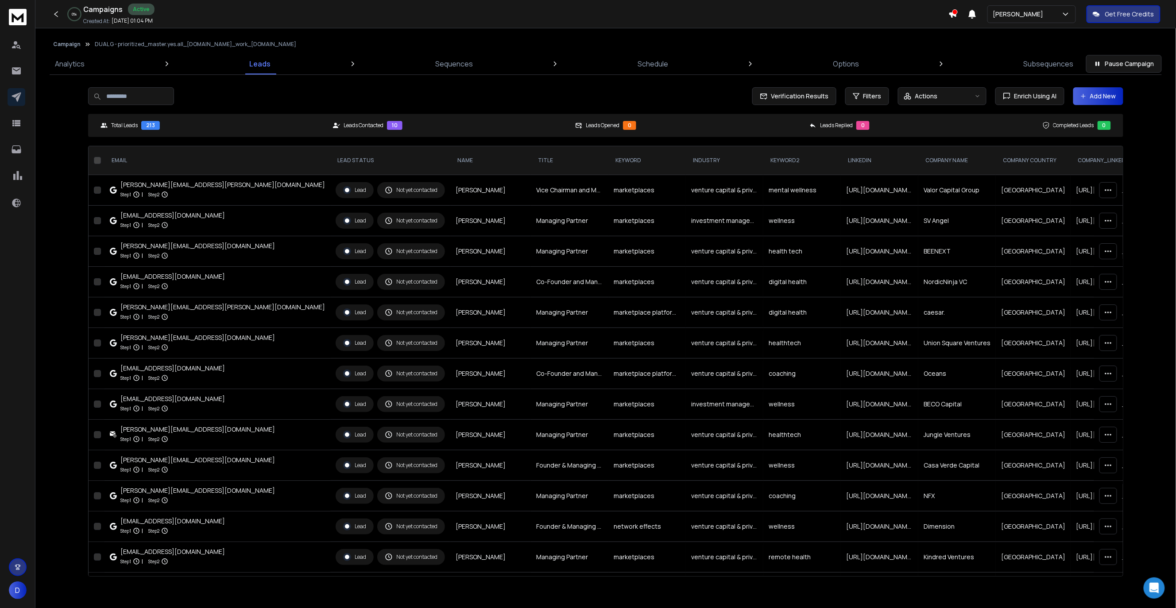
click at [160, 96] on input at bounding box center [131, 96] width 86 height 18
paste input "**********"
type input "**********"
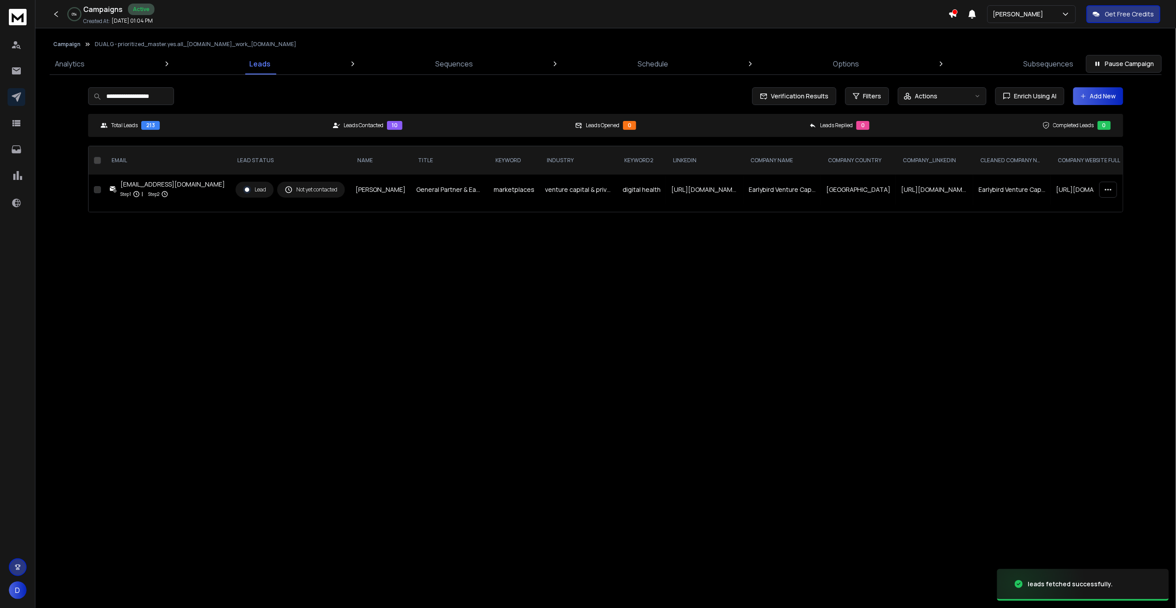
click at [103, 189] on div at bounding box center [99, 189] width 11 height 7
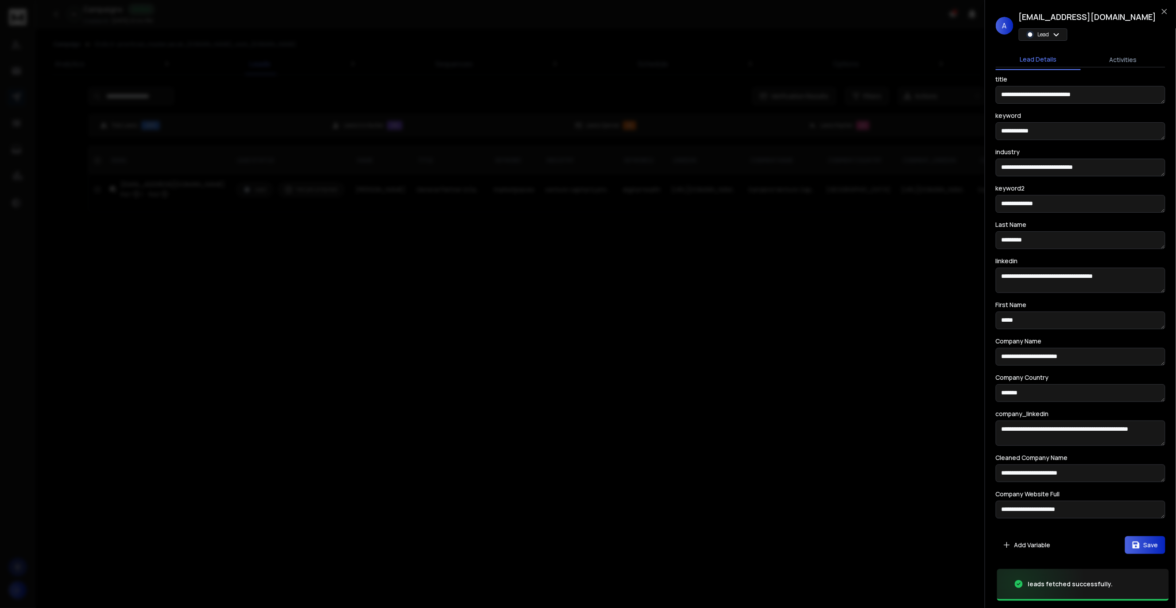
click at [639, 137] on div at bounding box center [588, 304] width 1176 height 608
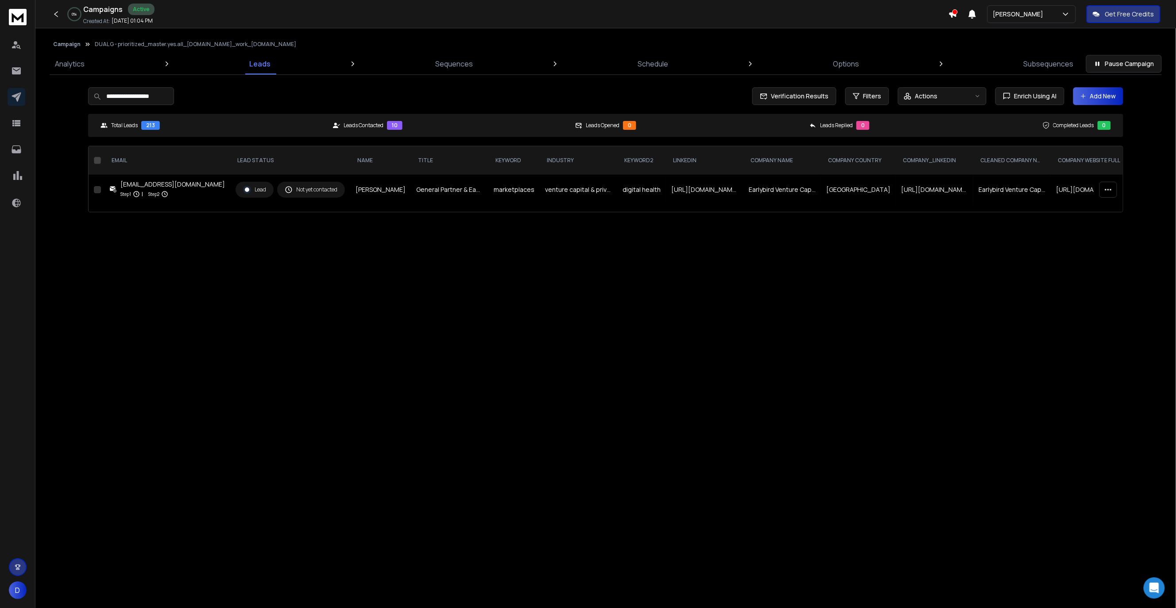
click at [97, 190] on button "button" at bounding box center [97, 189] width 7 height 7
click at [1107, 184] on button "button" at bounding box center [1109, 190] width 18 height 16
click at [1096, 207] on p "Delete Lead" at bounding box center [1097, 207] width 36 height 9
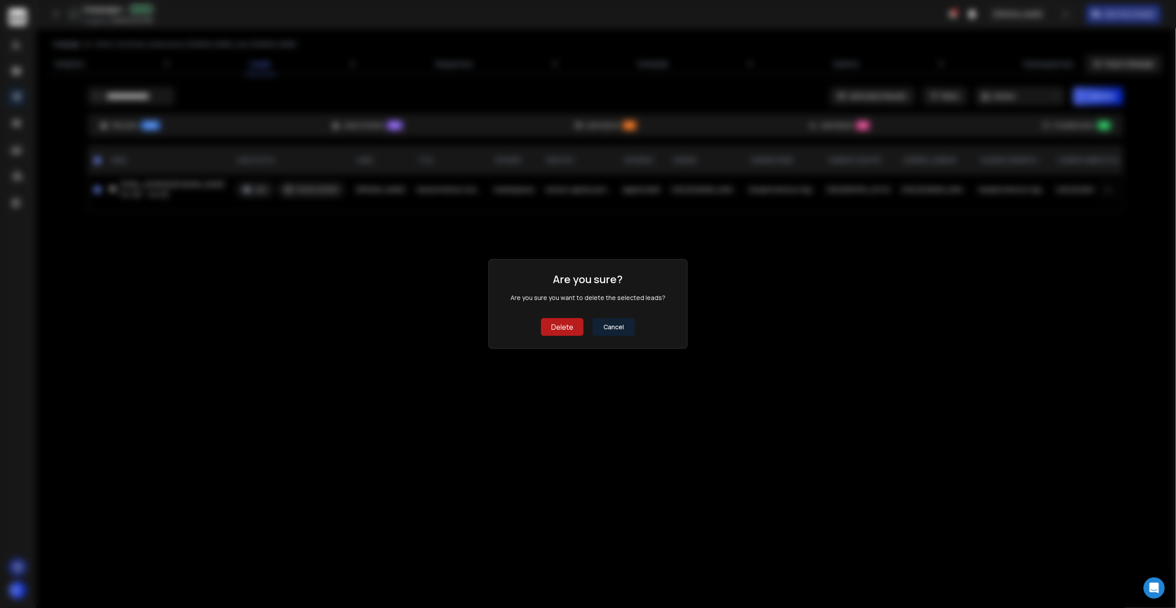
click at [560, 329] on button "Delete" at bounding box center [562, 327] width 43 height 18
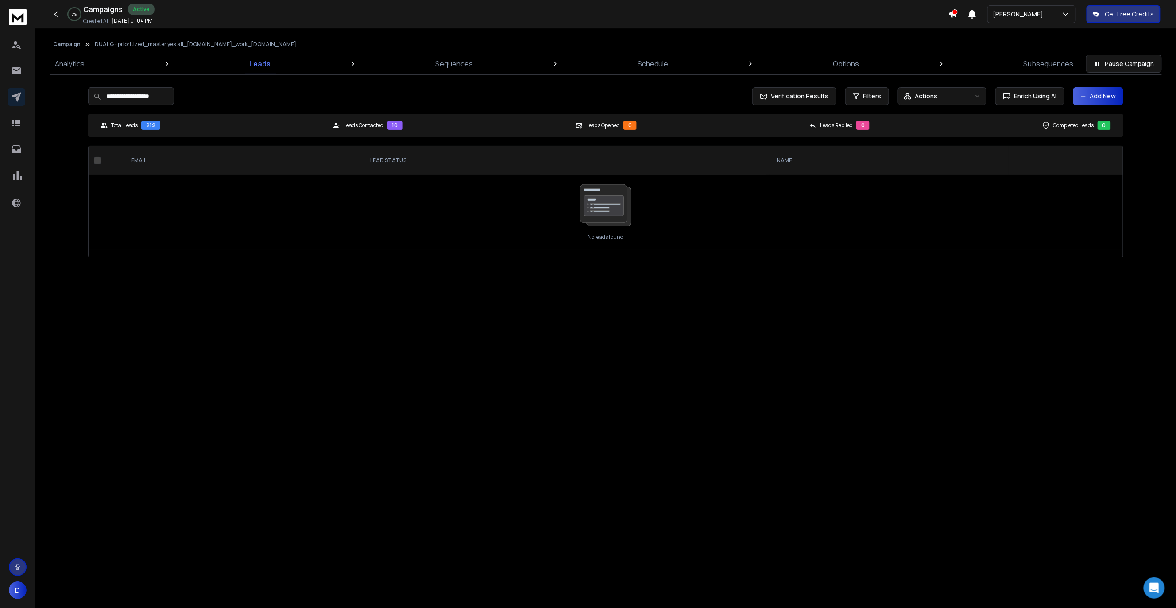
click at [167, 97] on input "**********" at bounding box center [131, 96] width 86 height 18
click at [167, 92] on input "**********" at bounding box center [131, 96] width 86 height 18
click at [83, 62] on p "Analytics" at bounding box center [70, 63] width 30 height 11
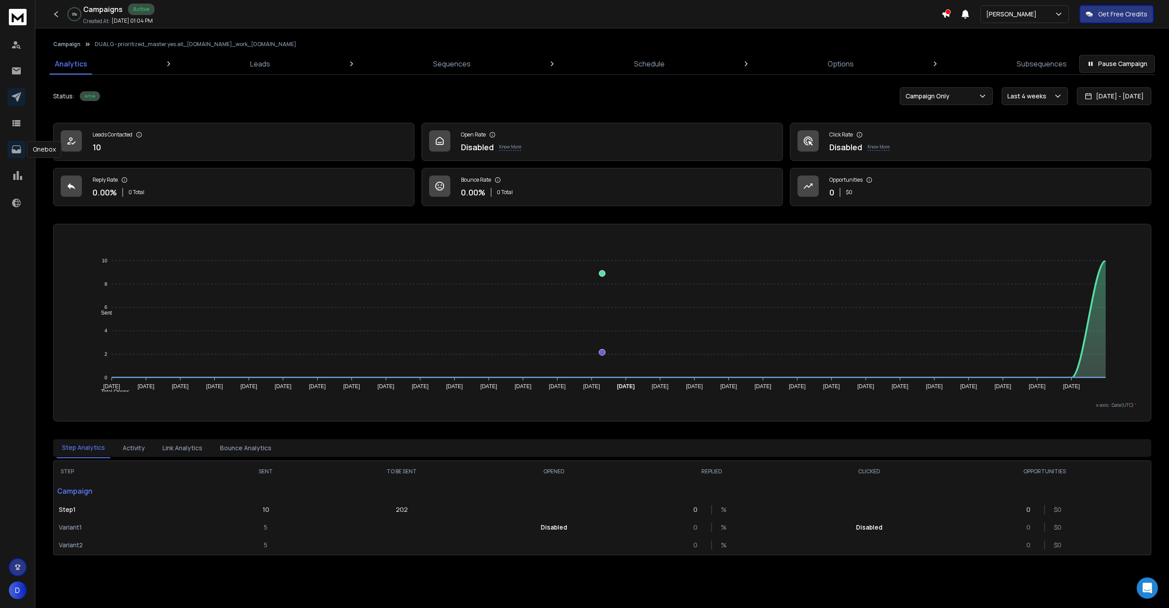
click at [17, 145] on icon at bounding box center [16, 149] width 9 height 8
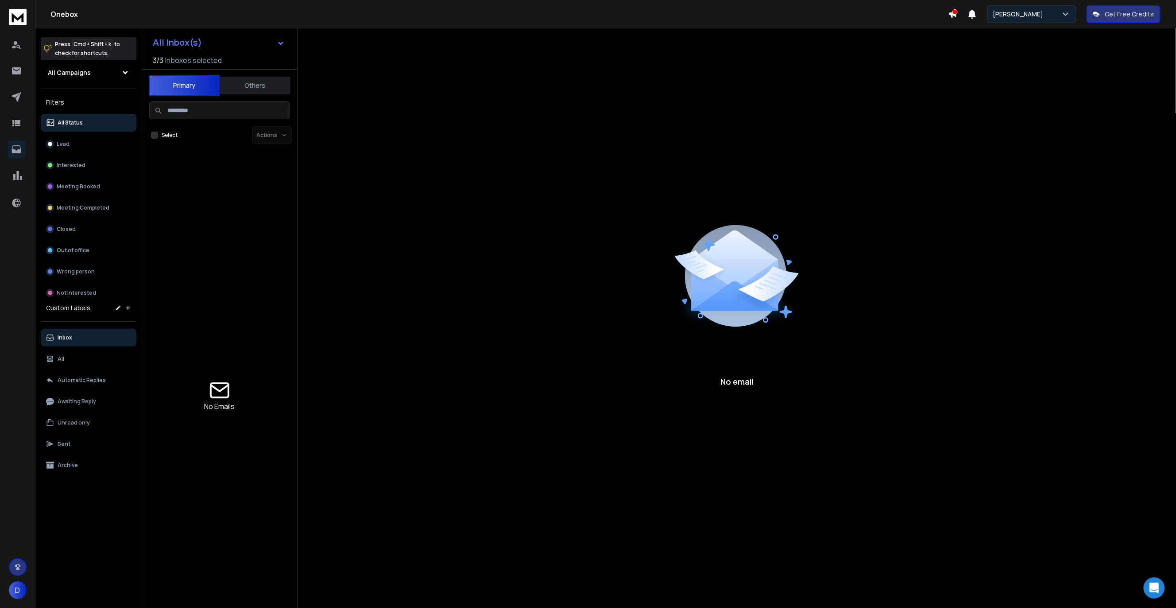
click at [1064, 15] on div "[PERSON_NAME]" at bounding box center [1031, 14] width 77 height 9
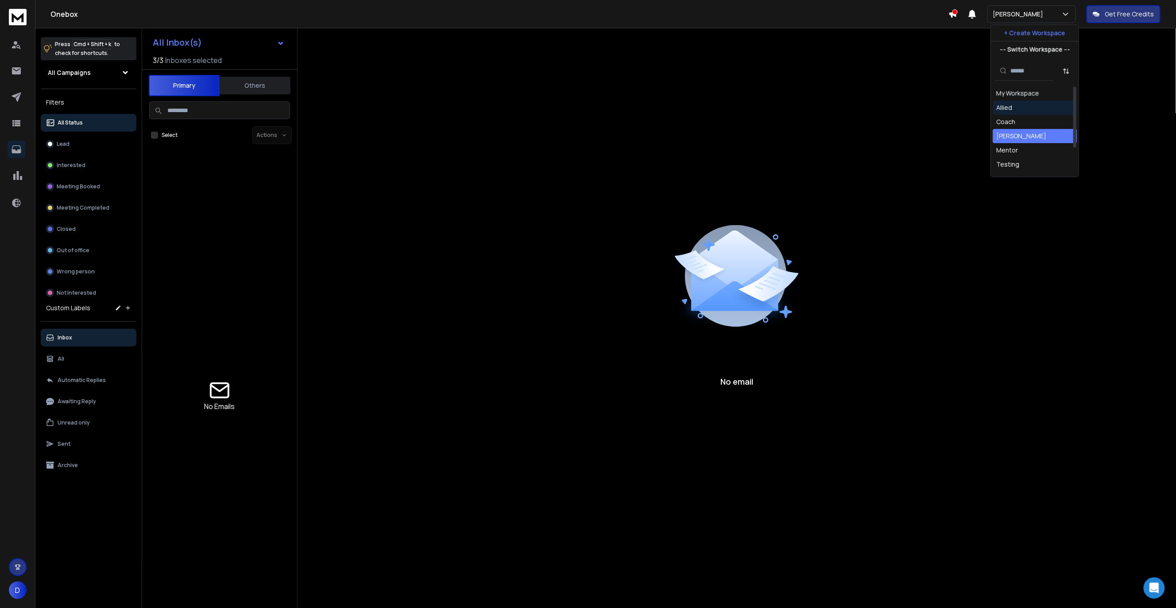
click at [1015, 94] on div "My Workspace" at bounding box center [1017, 93] width 43 height 9
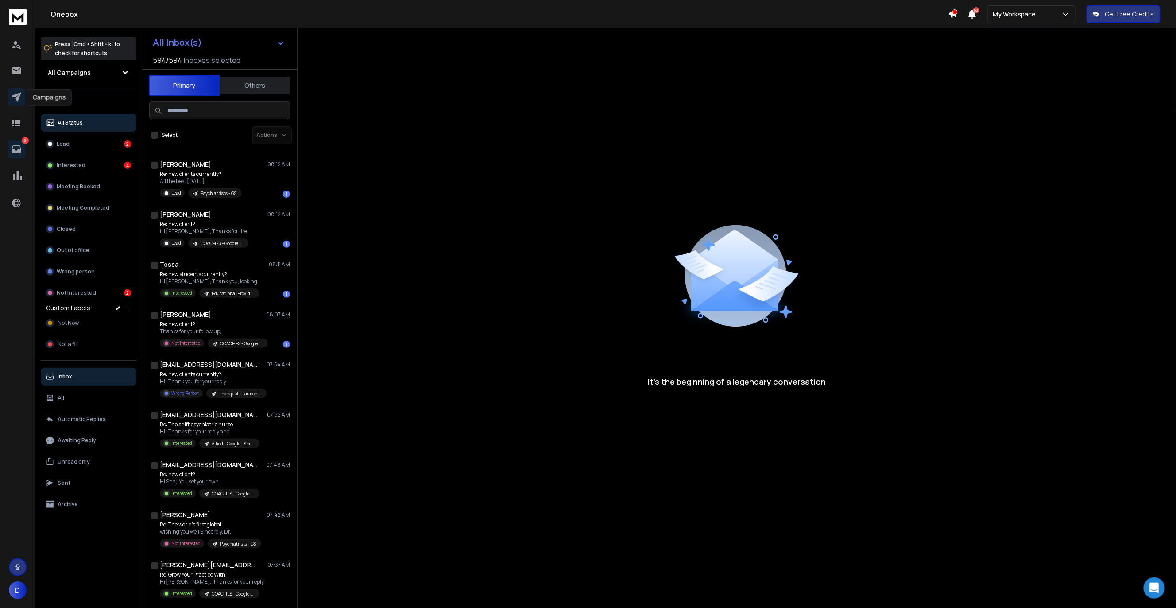
click at [14, 95] on icon at bounding box center [16, 96] width 9 height 9
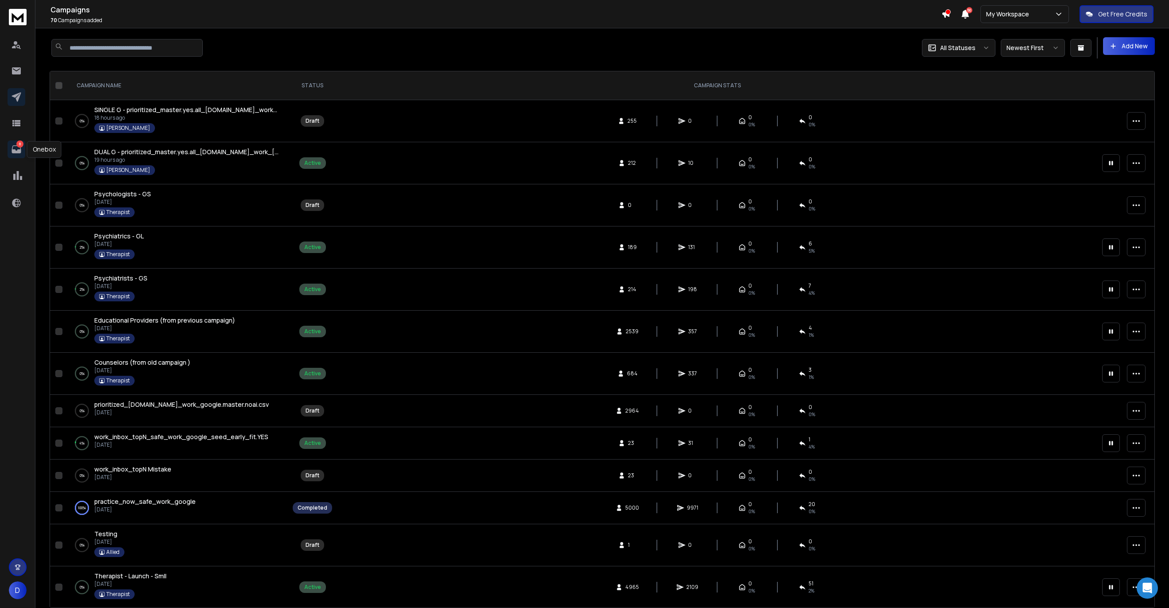
click at [19, 152] on icon at bounding box center [16, 149] width 9 height 8
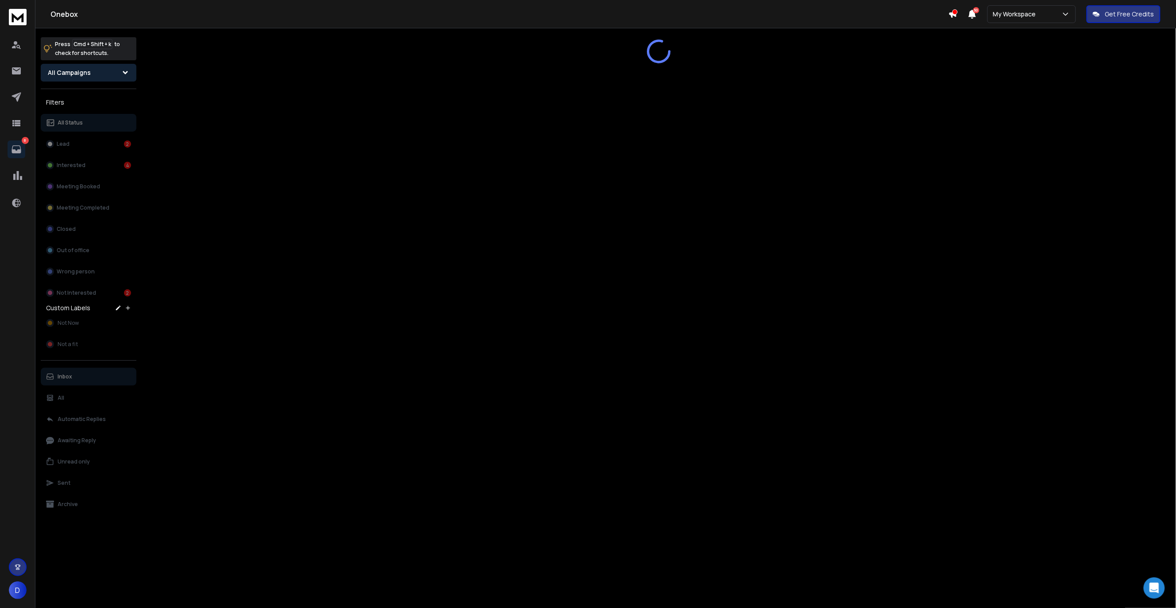
click at [126, 72] on icon at bounding box center [125, 73] width 8 height 8
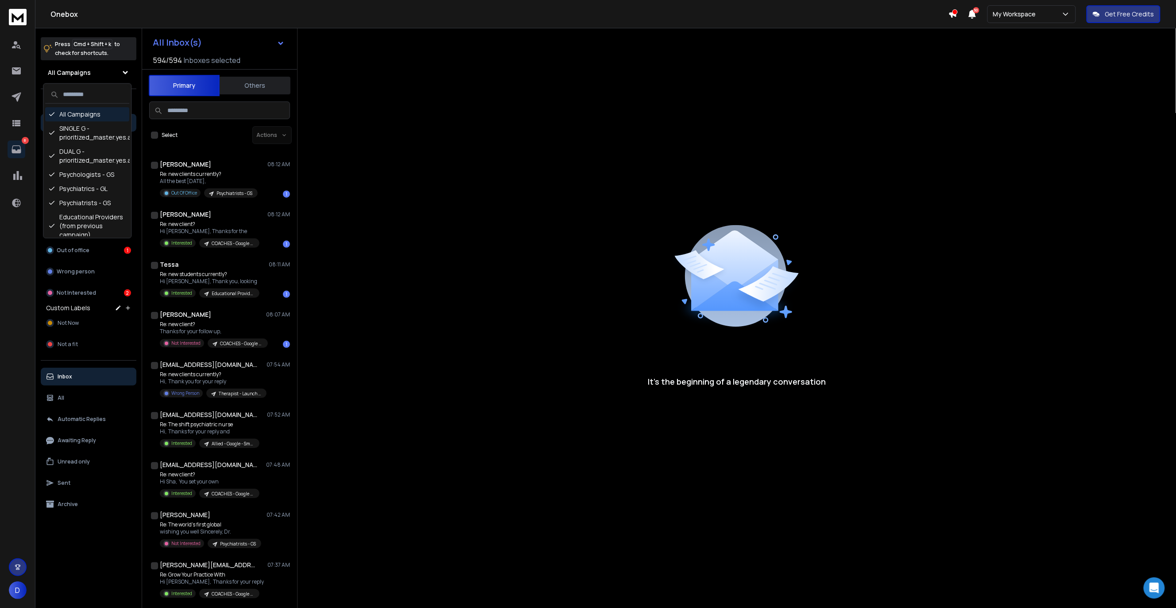
click at [91, 113] on div "All Campaigns" at bounding box center [87, 114] width 84 height 14
click at [89, 166] on div "work_inbox_topN_safe_work_google_seed_early_fit.YES" at bounding box center [87, 165] width 84 height 14
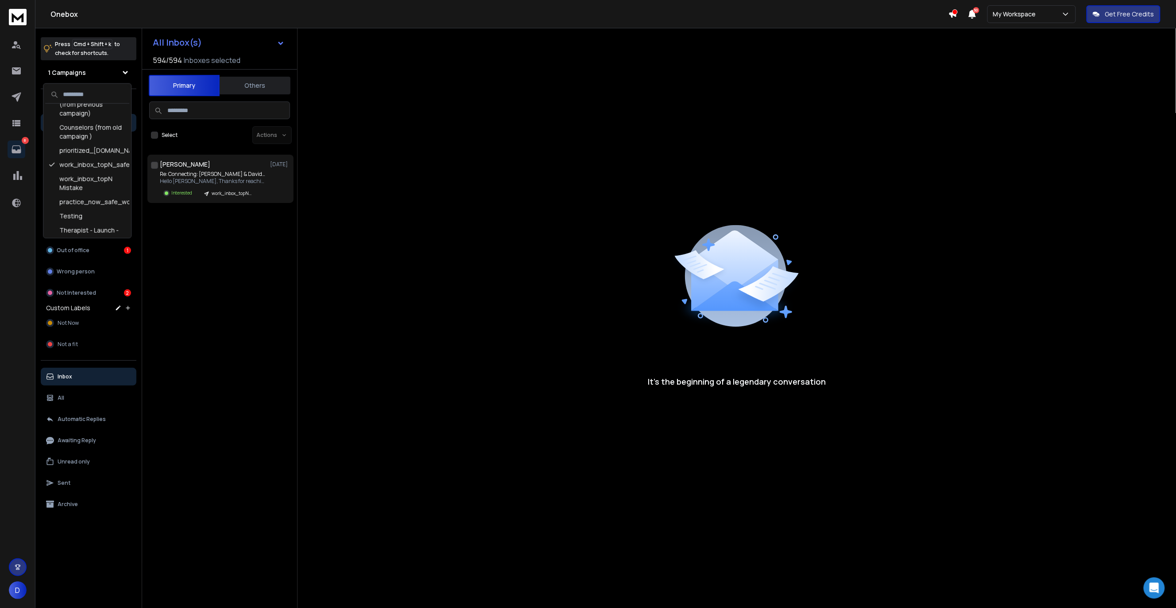
click at [189, 174] on p "Re: Connecting: [PERSON_NAME] & DavidPaul" at bounding box center [213, 173] width 106 height 7
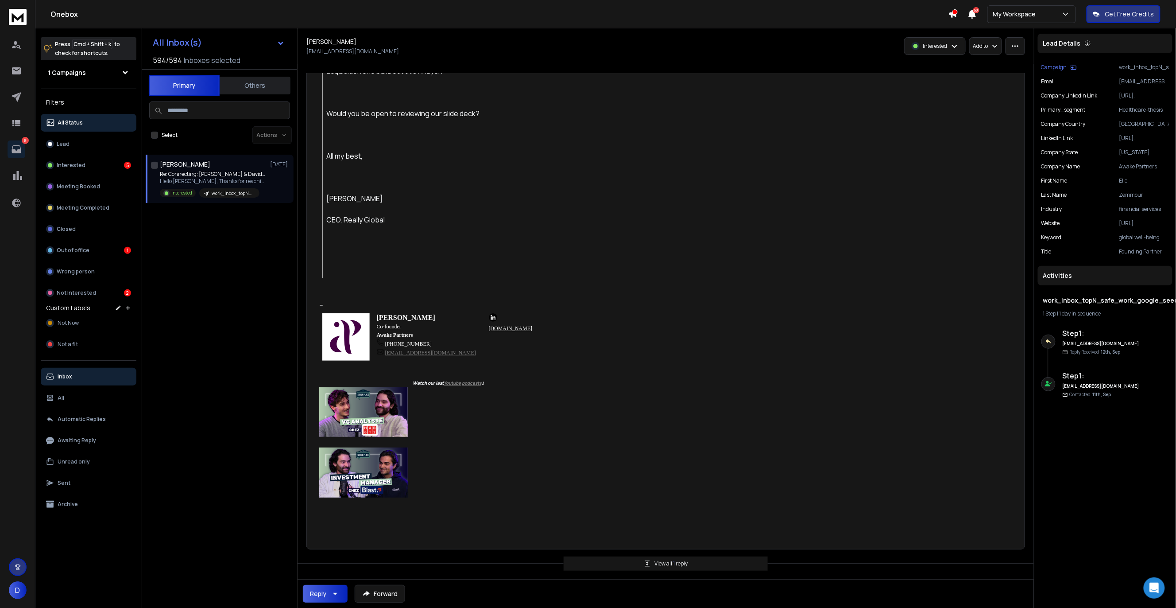
scroll to position [0, 0]
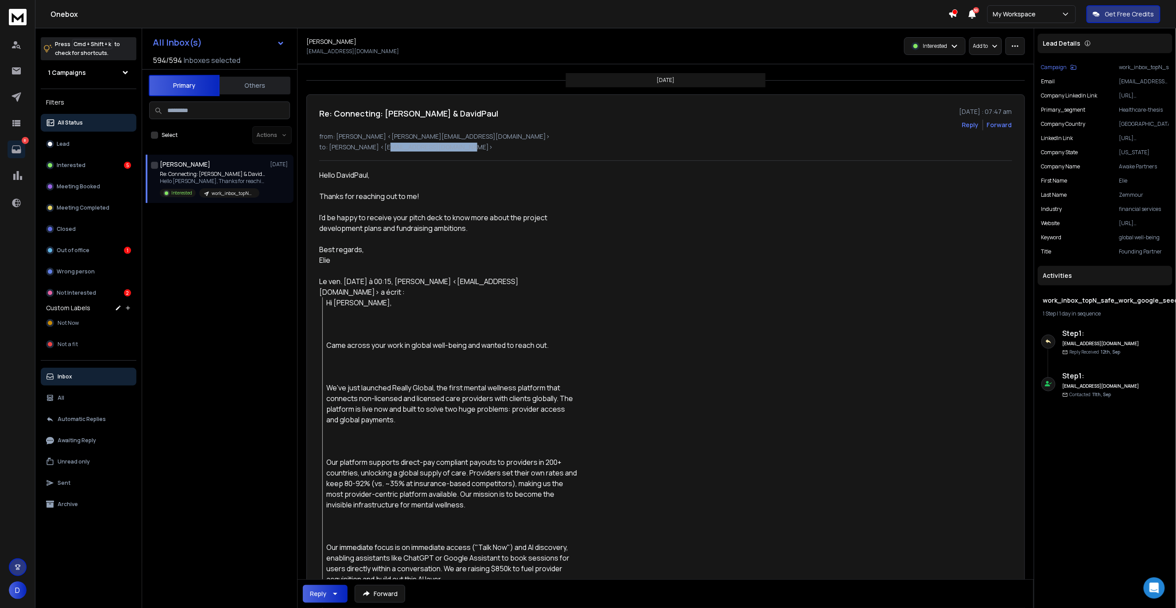
drag, startPoint x: 377, startPoint y: 146, endPoint x: 447, endPoint y: 144, distance: 69.5
click at [447, 144] on p "to: [PERSON_NAME] <[EMAIL_ADDRESS][DOMAIN_NAME]>" at bounding box center [665, 147] width 693 height 9
drag, startPoint x: 379, startPoint y: 136, endPoint x: 453, endPoint y: 134, distance: 74.4
click at [453, 134] on p "from: [PERSON_NAME] <[PERSON_NAME][EMAIL_ADDRESS][DOMAIN_NAME]>" at bounding box center [665, 136] width 693 height 9
copy p "[EMAIL_ADDRESS][DOMAIN_NAME]"
